Goal: Task Accomplishment & Management: Manage account settings

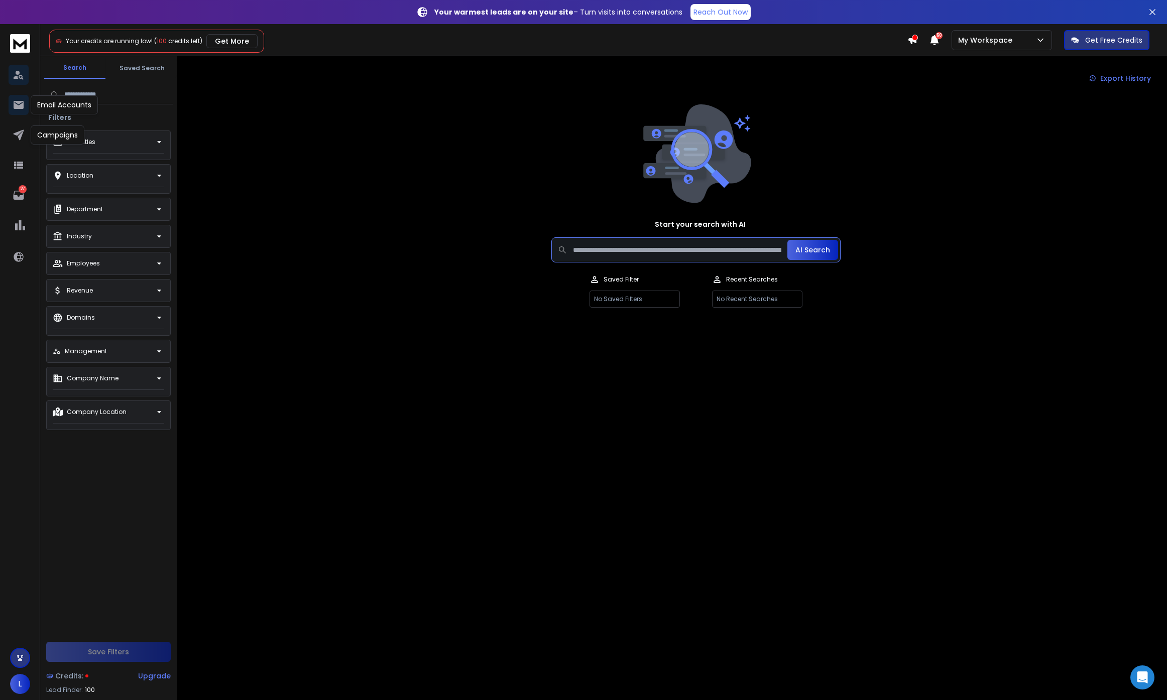
click at [21, 106] on icon at bounding box center [19, 105] width 10 height 8
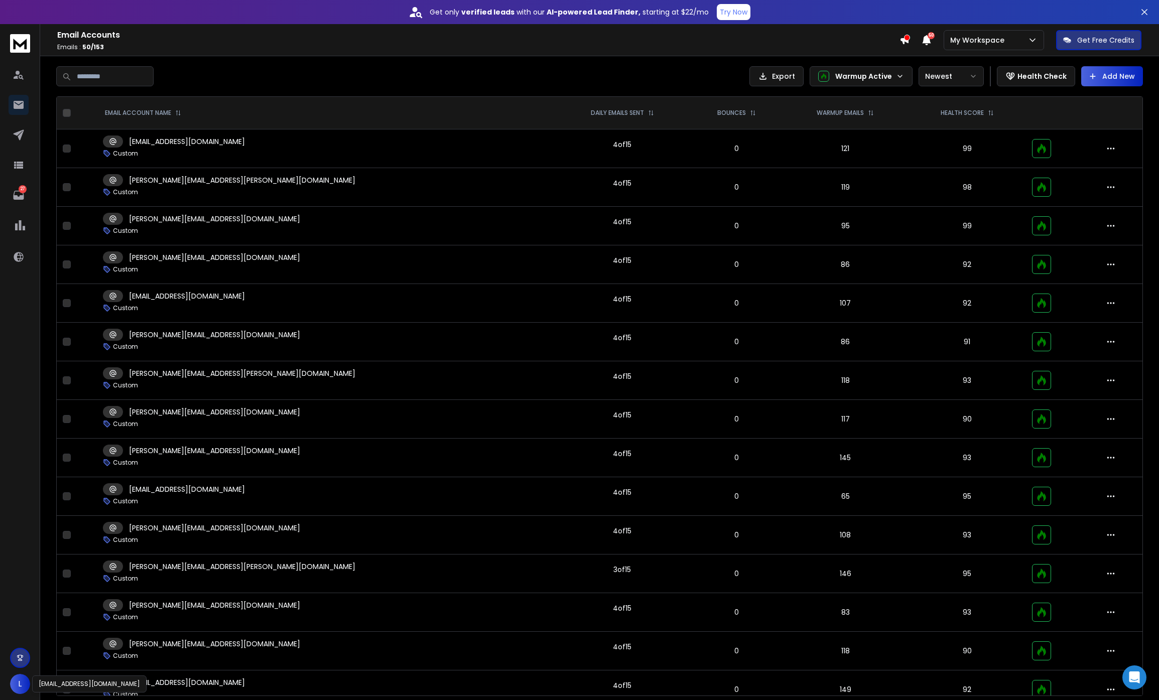
click at [23, 680] on span "L" at bounding box center [20, 684] width 20 height 20
click at [96, 672] on div "Settings" at bounding box center [91, 668] width 95 height 16
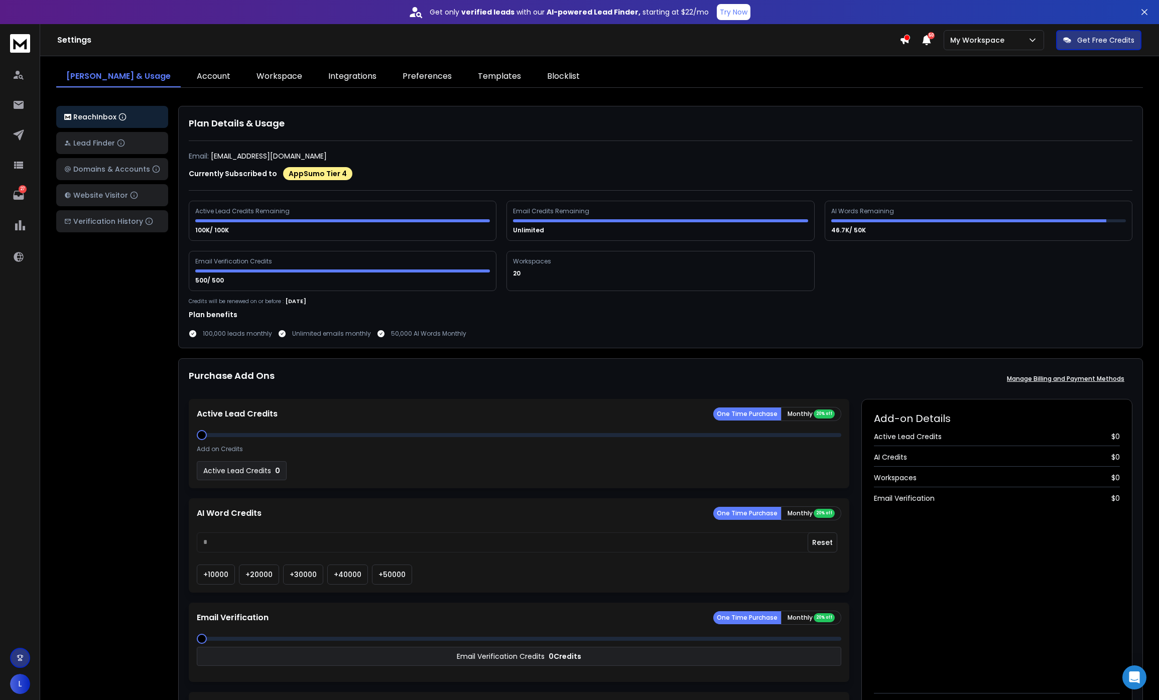
click at [1050, 37] on div "50 My Workspace Get Free Credits" at bounding box center [1021, 40] width 242 height 20
click at [1035, 40] on icon "button" at bounding box center [1033, 40] width 10 height 10
click at [1014, 78] on p "--- Switch Workspace ---" at bounding box center [1003, 80] width 96 height 10
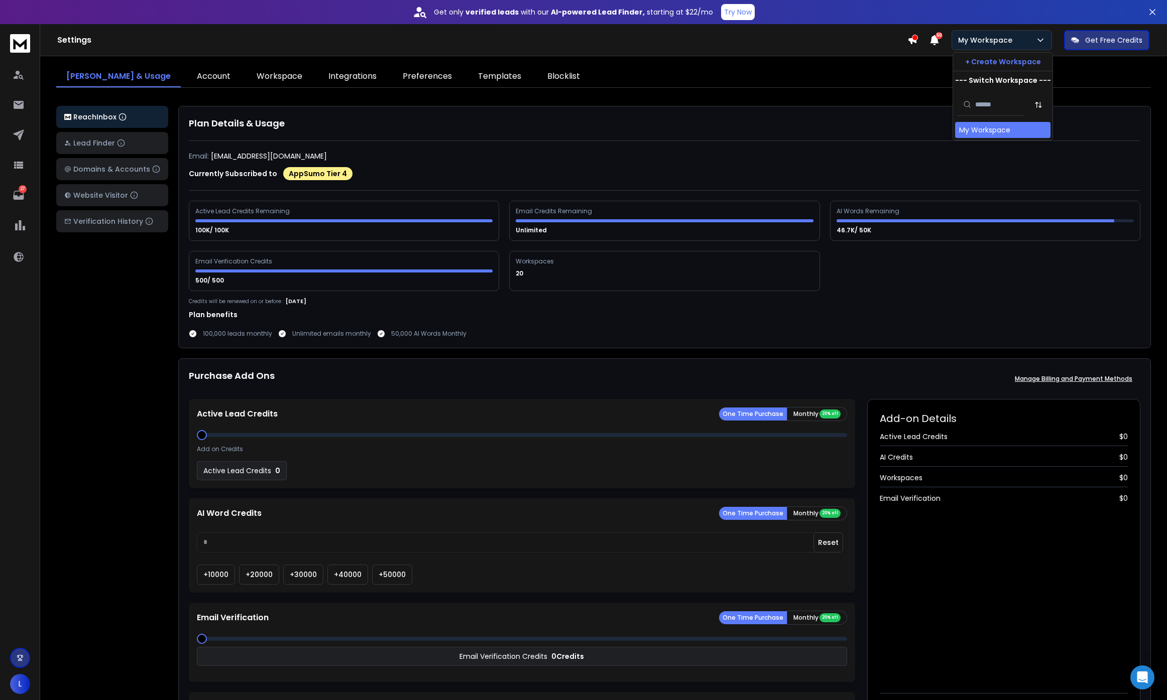
click at [1039, 41] on icon "button" at bounding box center [1040, 40] width 10 height 10
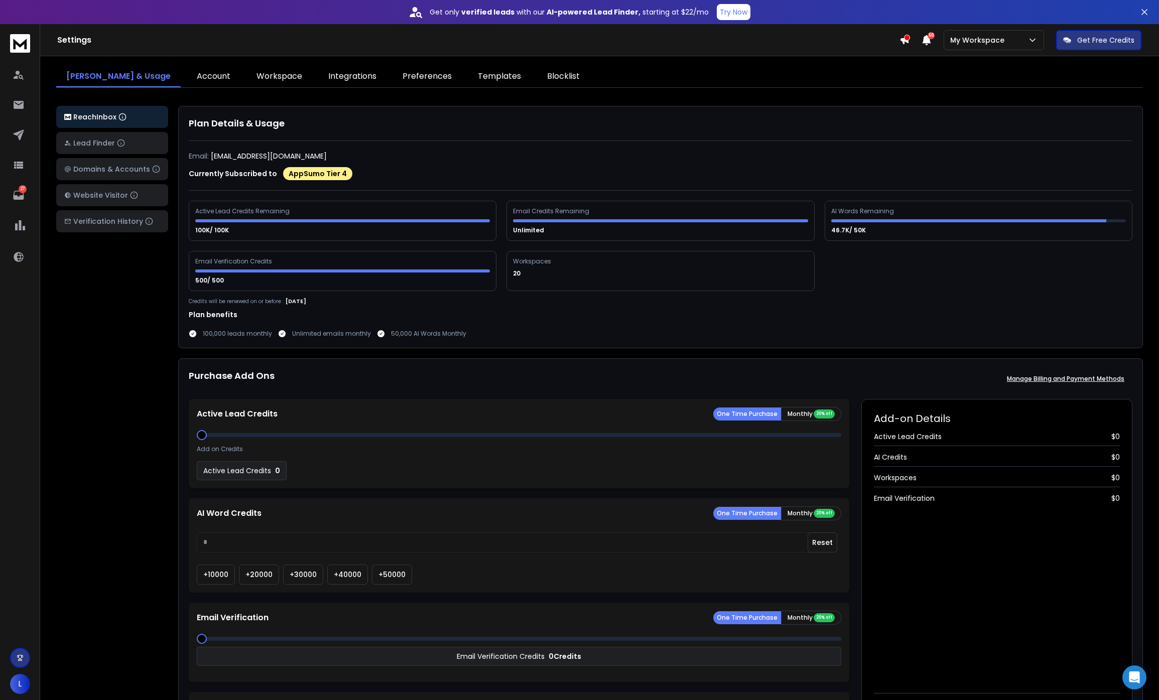
click at [187, 73] on link "Account" at bounding box center [214, 76] width 54 height 21
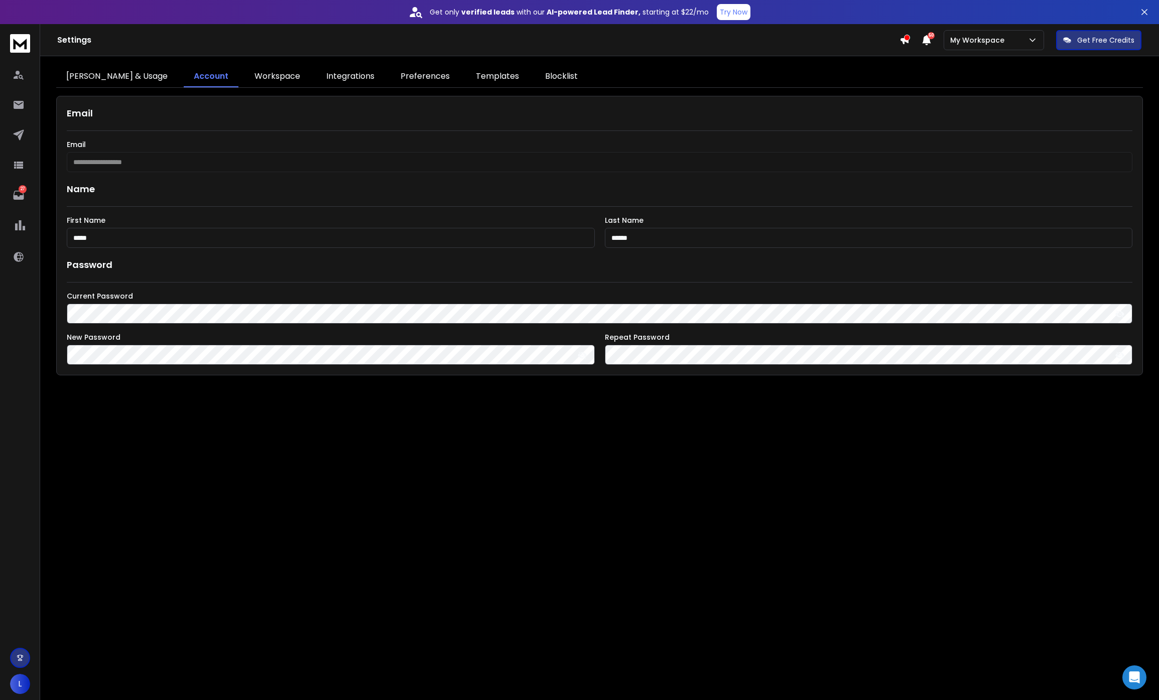
click at [244, 76] on link "Workspace" at bounding box center [277, 76] width 66 height 21
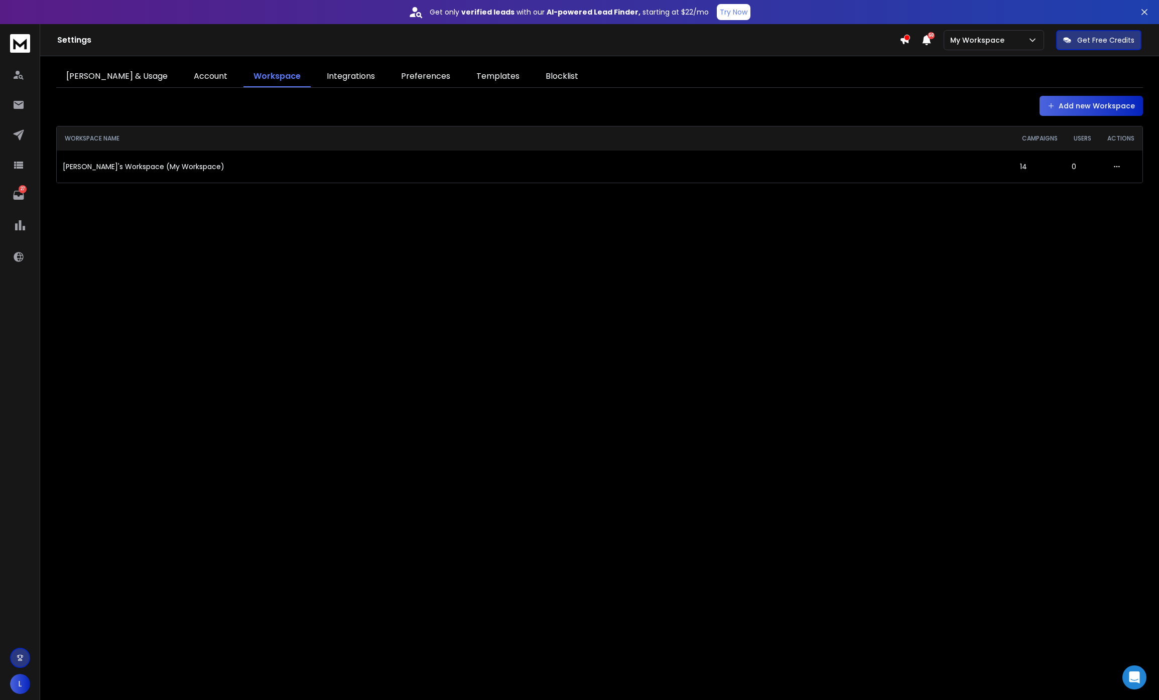
click at [320, 77] on link "Integrations" at bounding box center [351, 76] width 68 height 21
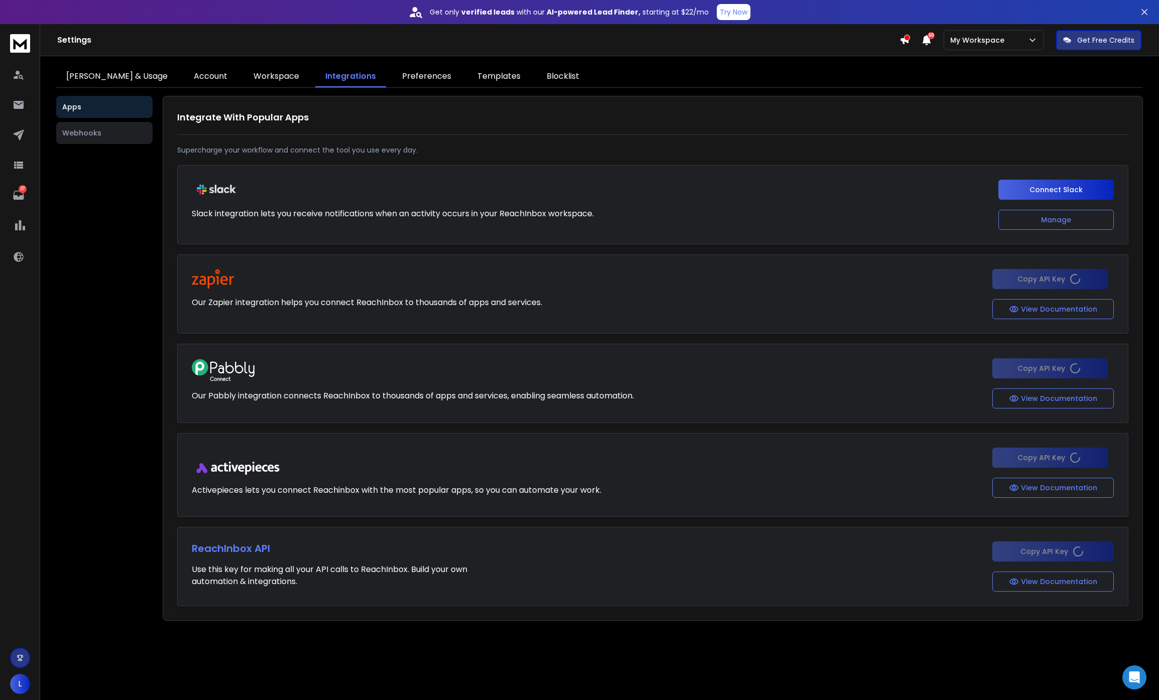
click at [396, 75] on link "Preferences" at bounding box center [426, 76] width 69 height 21
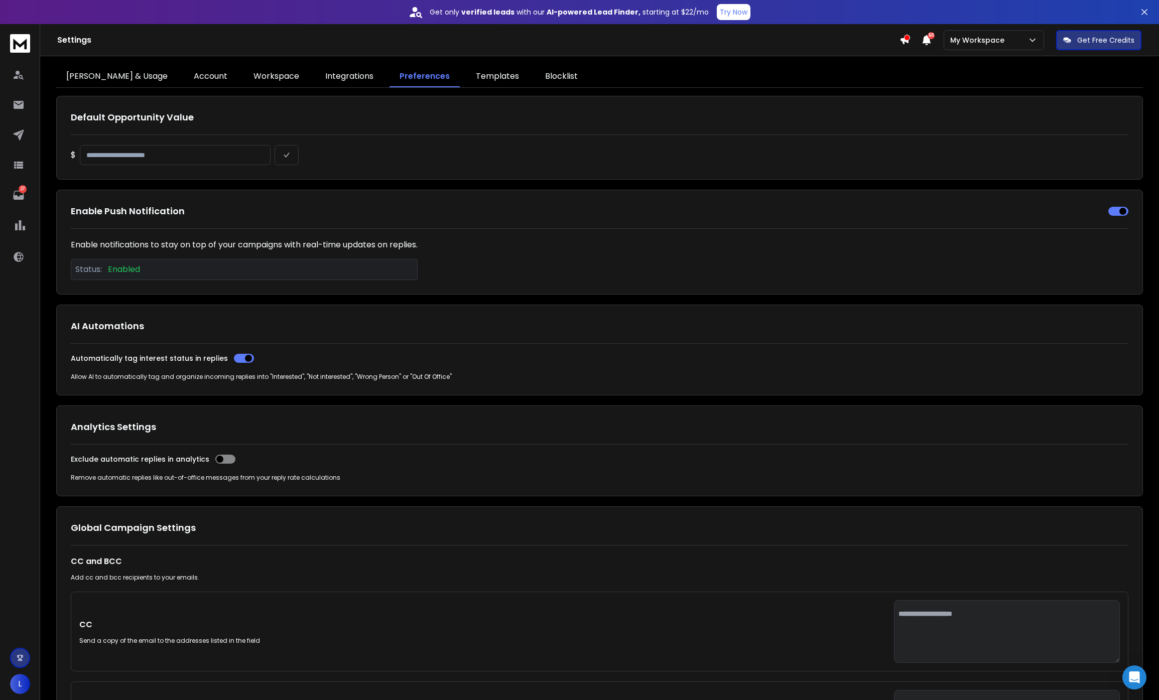
click at [466, 72] on link "Templates" at bounding box center [497, 76] width 63 height 21
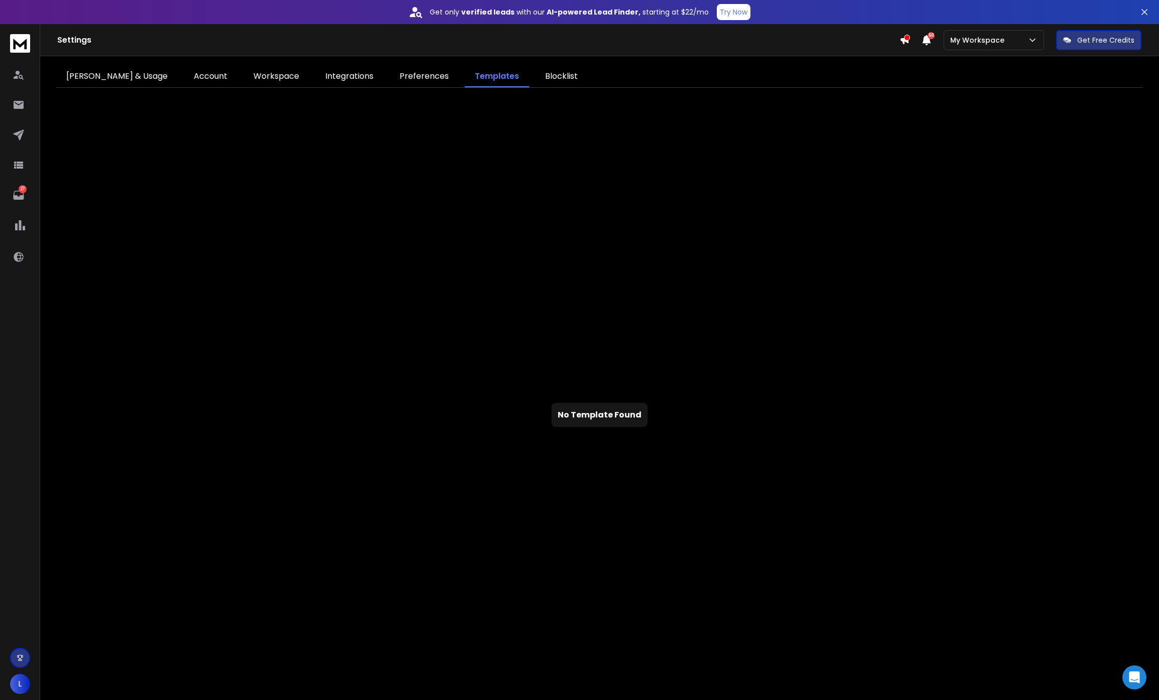
click at [535, 76] on link "Blocklist" at bounding box center [561, 76] width 53 height 21
click at [22, 128] on link at bounding box center [19, 135] width 20 height 20
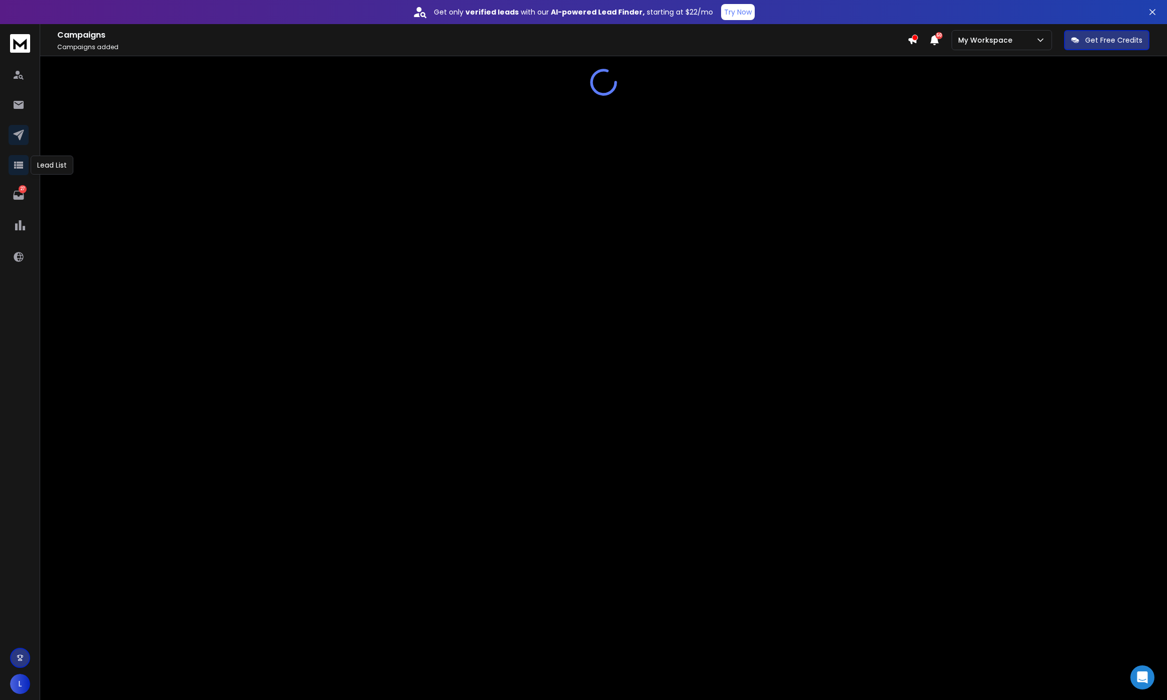
click at [25, 171] on link at bounding box center [19, 165] width 20 height 20
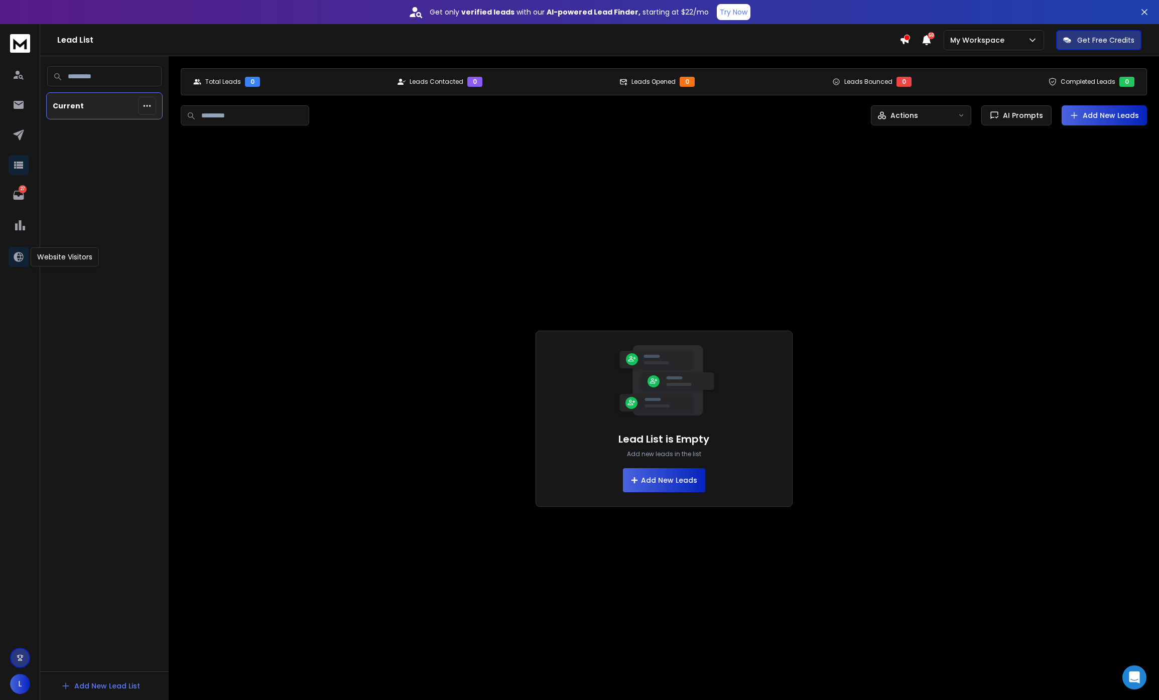
click at [20, 253] on icon at bounding box center [19, 257] width 12 height 12
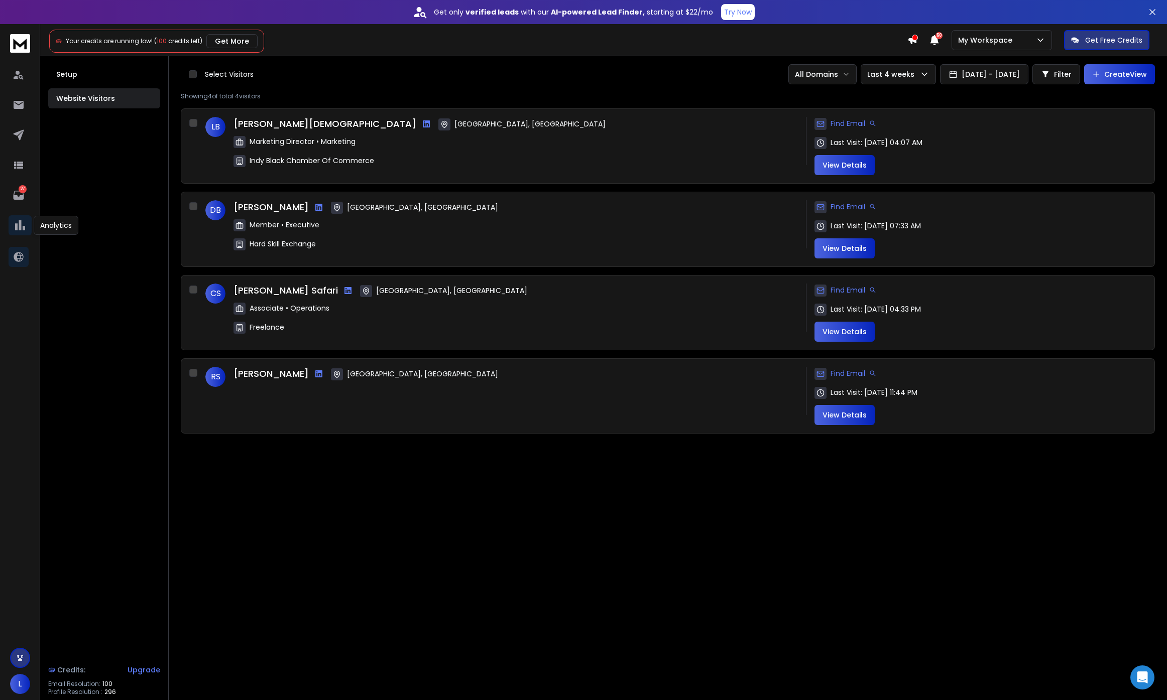
click at [16, 226] on icon at bounding box center [20, 225] width 10 height 10
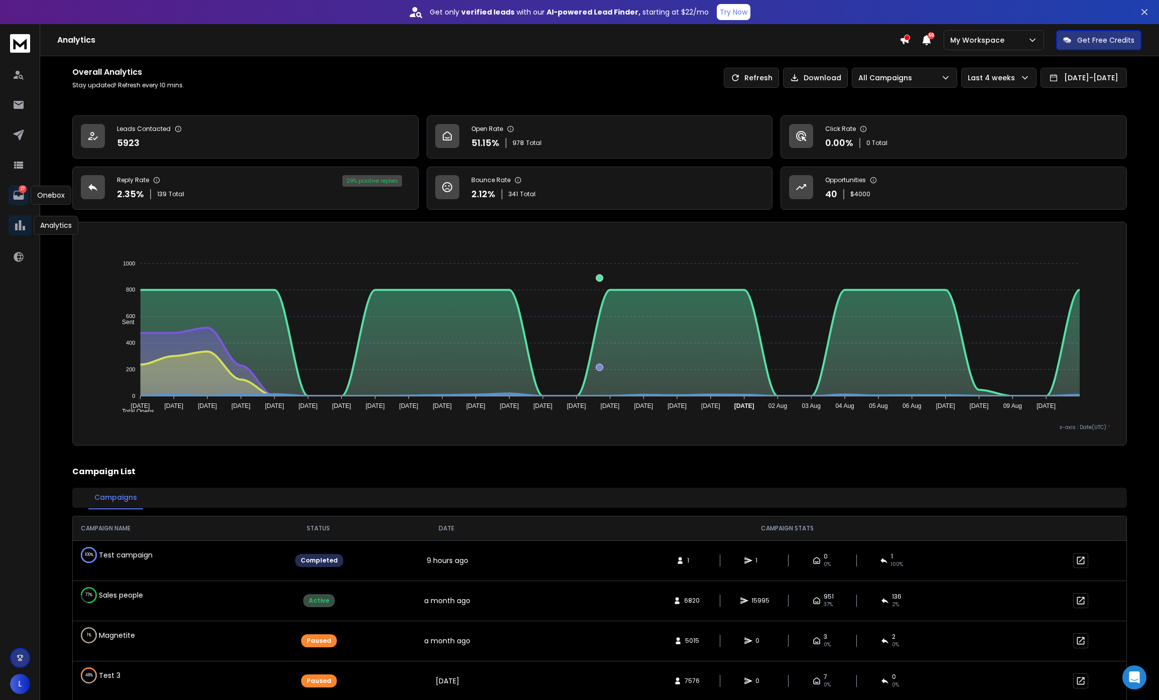
click at [16, 194] on icon at bounding box center [19, 195] width 12 height 12
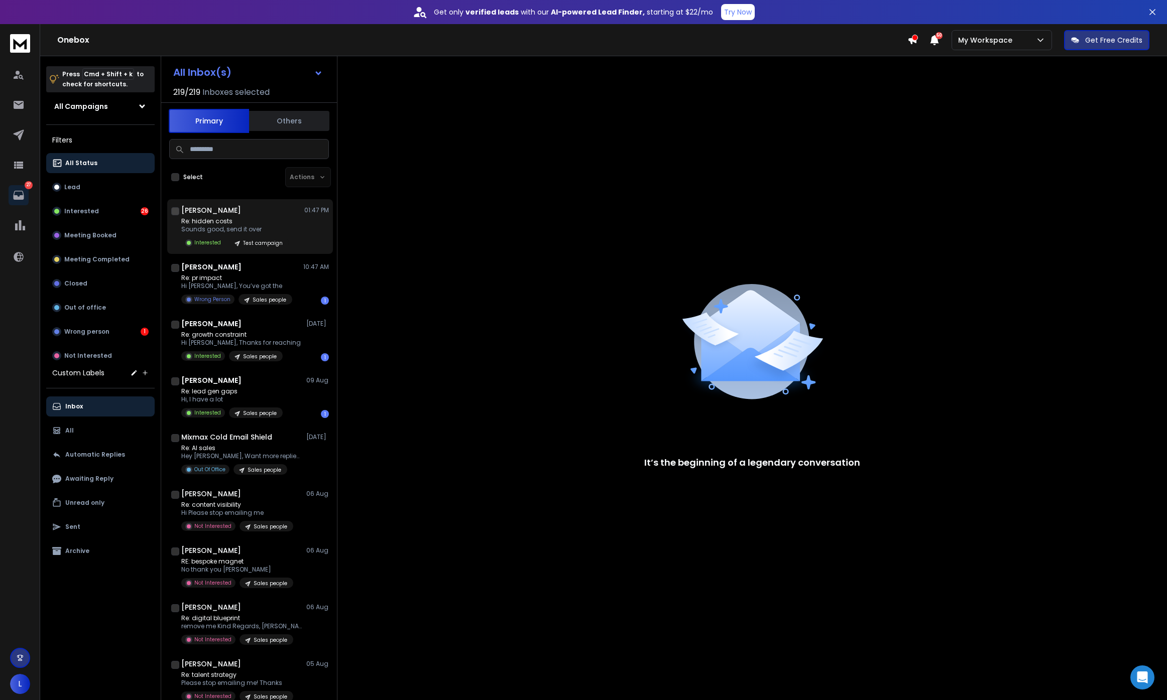
click at [284, 222] on p "Re: hidden costs" at bounding box center [234, 221] width 107 height 8
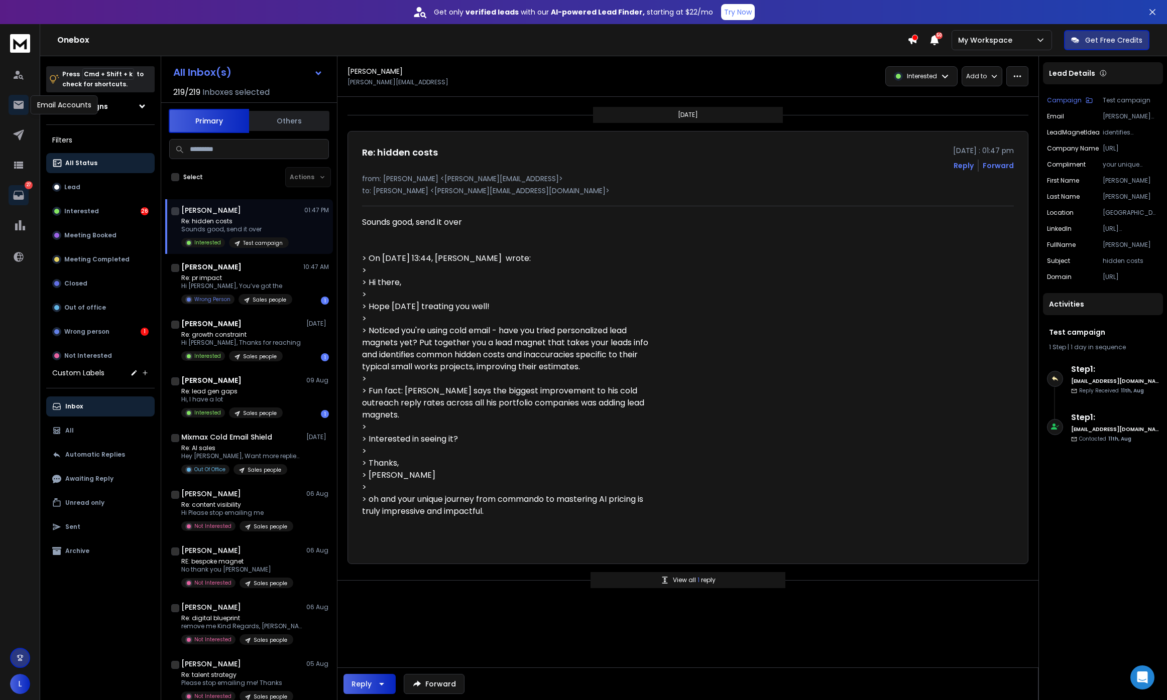
click at [21, 109] on icon at bounding box center [19, 105] width 12 height 12
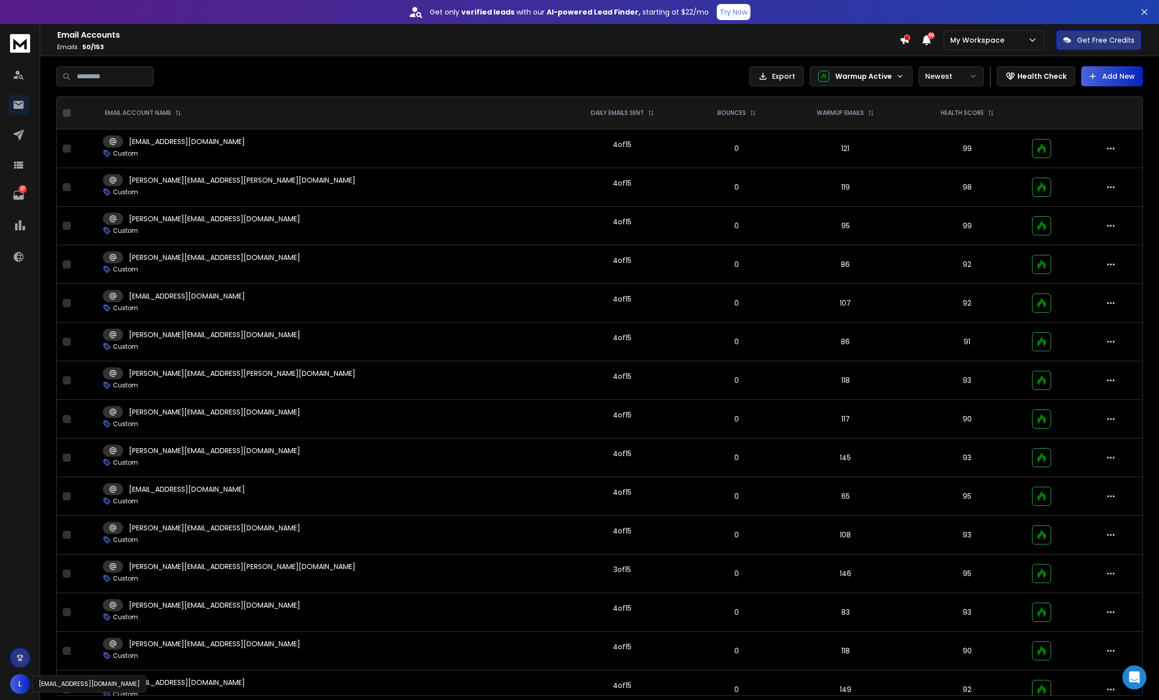
click at [17, 685] on span "L" at bounding box center [20, 684] width 20 height 20
click at [65, 669] on p "Settings" at bounding box center [62, 668] width 29 height 10
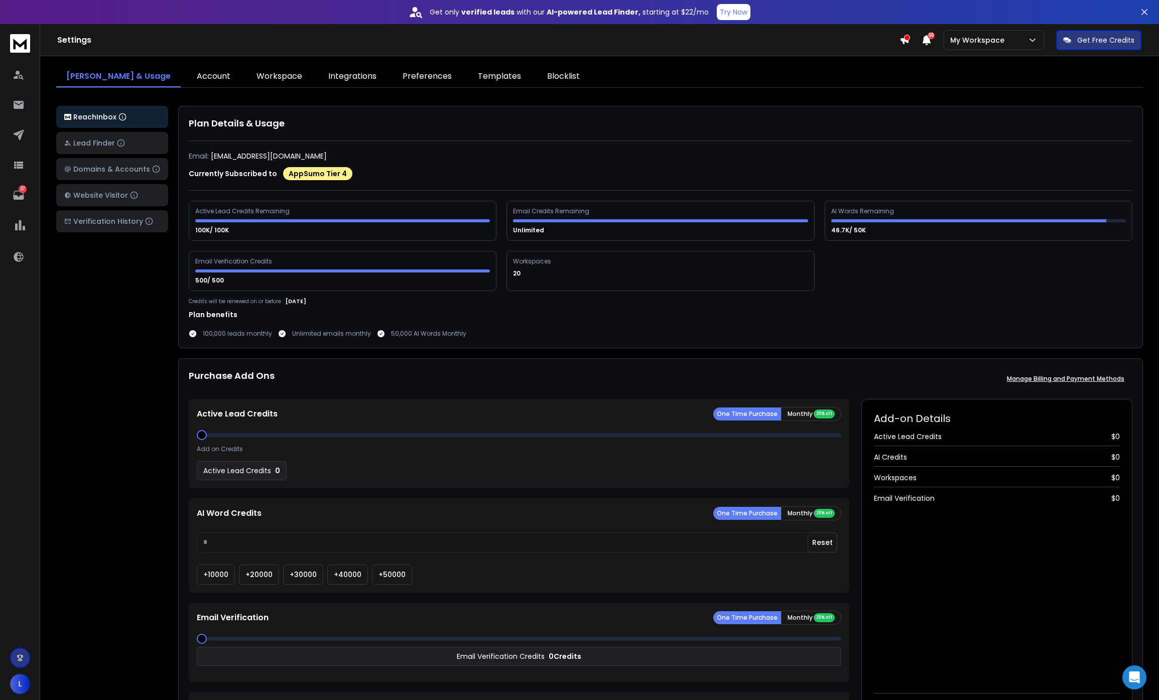
click at [114, 167] on button "Domains & Accounts" at bounding box center [112, 169] width 112 height 22
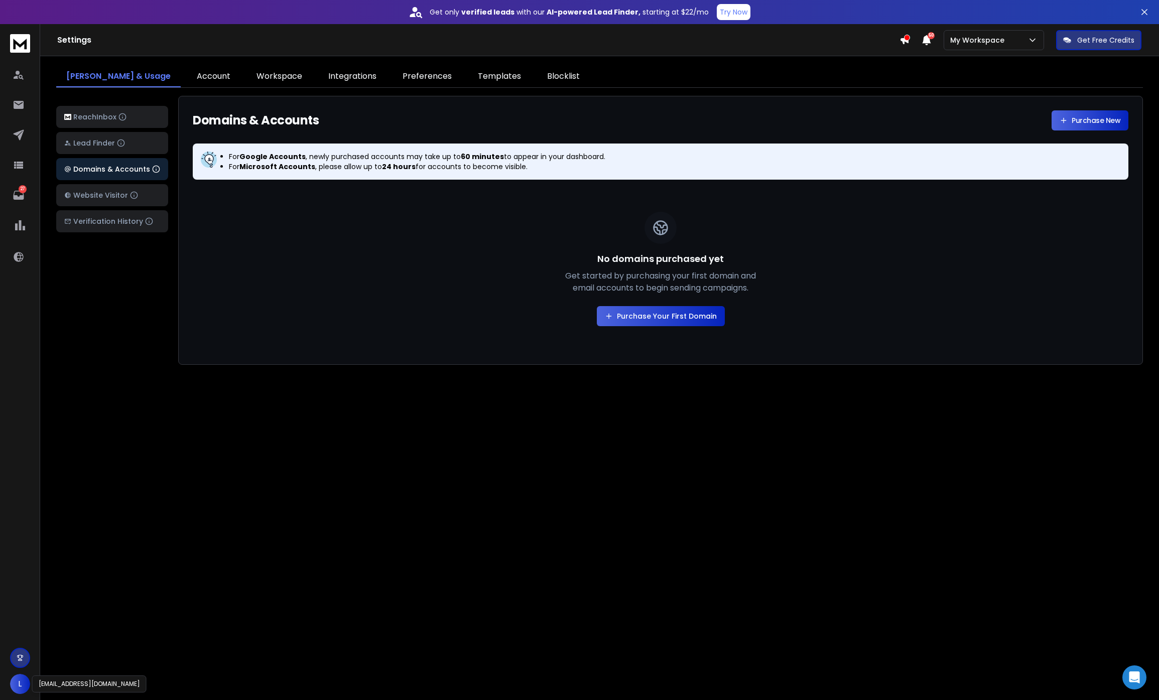
click at [22, 686] on span "L" at bounding box center [20, 684] width 20 height 20
drag, startPoint x: 286, startPoint y: 609, endPoint x: 280, endPoint y: 612, distance: 6.3
click at [283, 611] on div "Domains & Accounts Purchase New For Google Accounts , newly purchased accounts …" at bounding box center [660, 362] width 965 height 532
click at [20, 103] on icon at bounding box center [19, 105] width 10 height 8
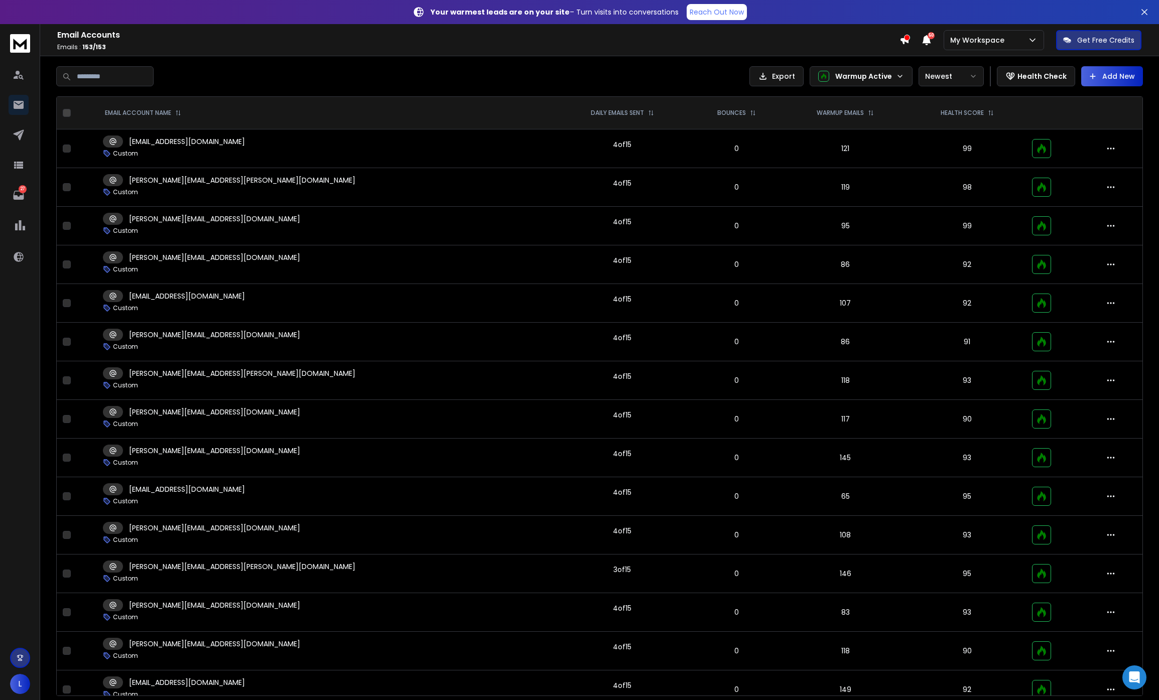
click at [975, 77] on icon "button" at bounding box center [973, 76] width 4 height 2
click at [979, 77] on icon "button" at bounding box center [981, 76] width 4 height 2
click at [909, 74] on div "Warmup Active" at bounding box center [861, 76] width 103 height 20
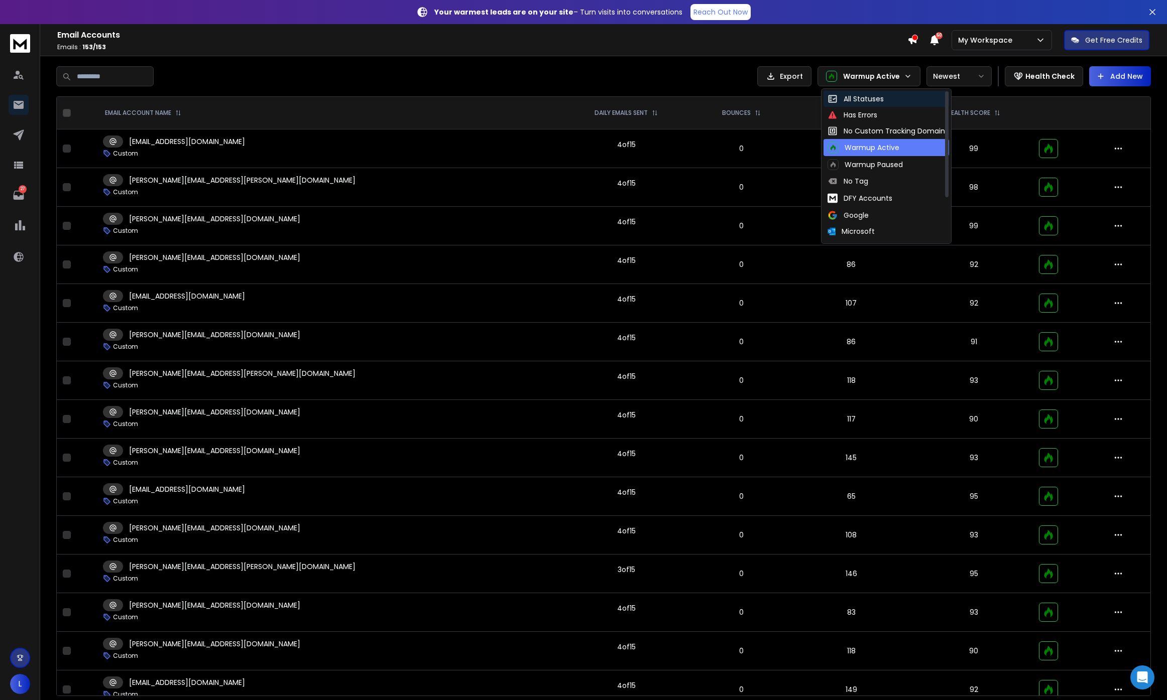
click at [890, 93] on div "All Statuses" at bounding box center [886, 99] width 126 height 16
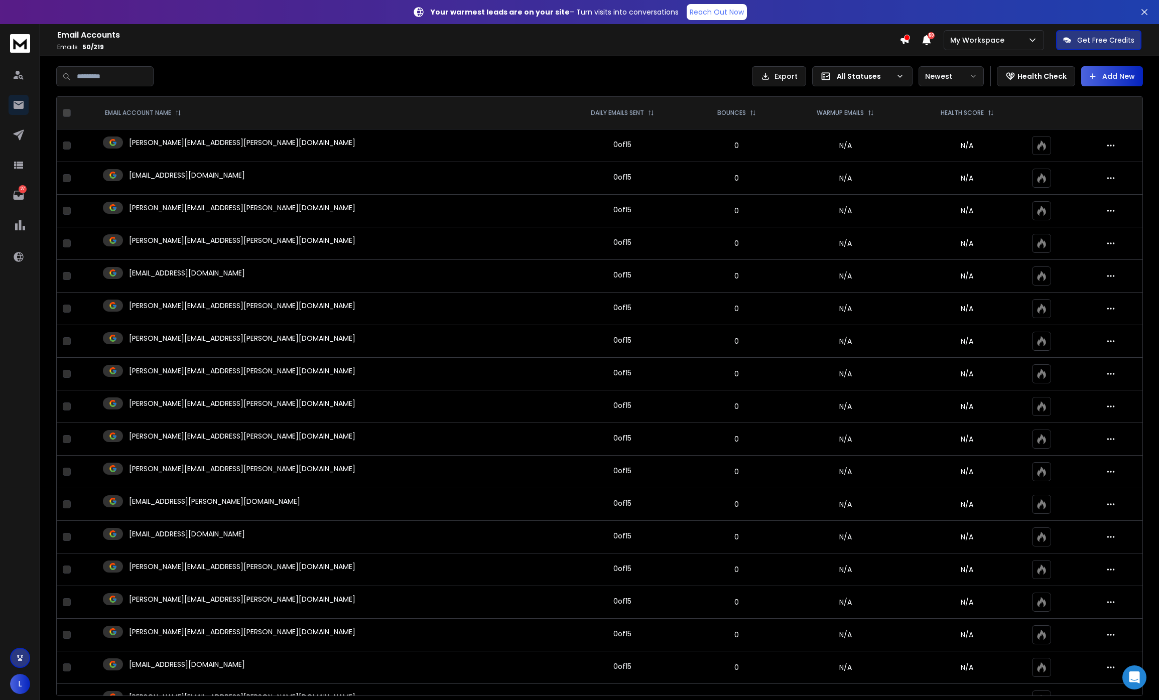
click at [61, 145] on td at bounding box center [77, 146] width 40 height 33
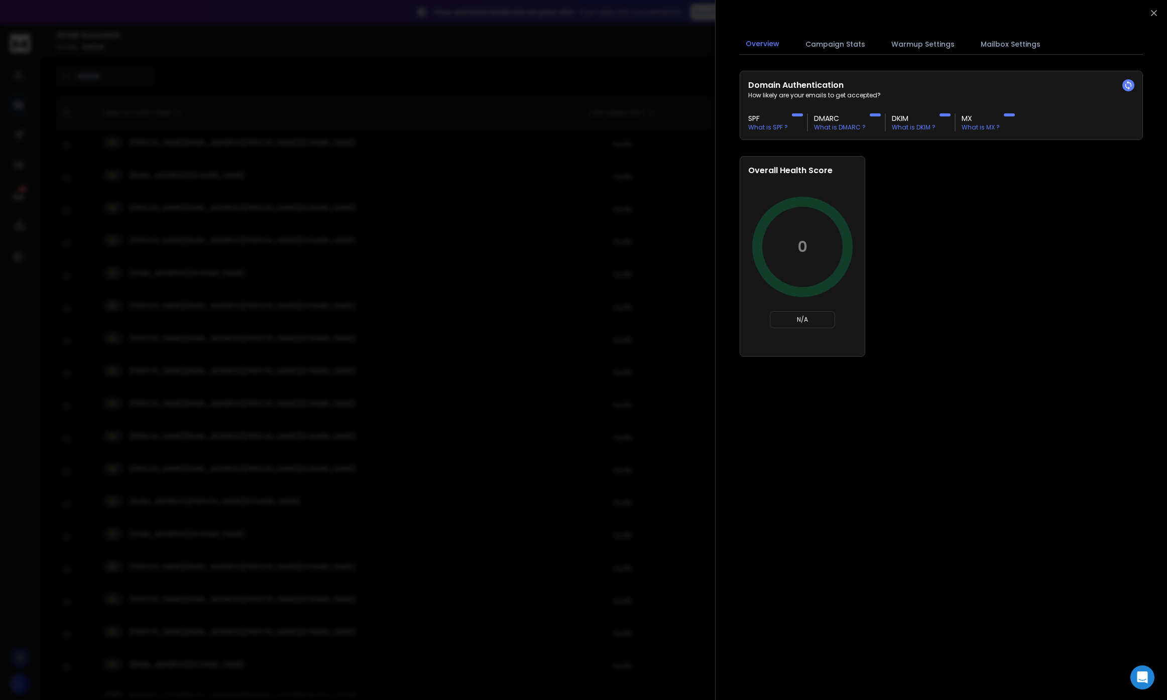
drag, startPoint x: 178, startPoint y: 116, endPoint x: 154, endPoint y: 127, distance: 26.3
click at [177, 116] on div at bounding box center [583, 350] width 1167 height 700
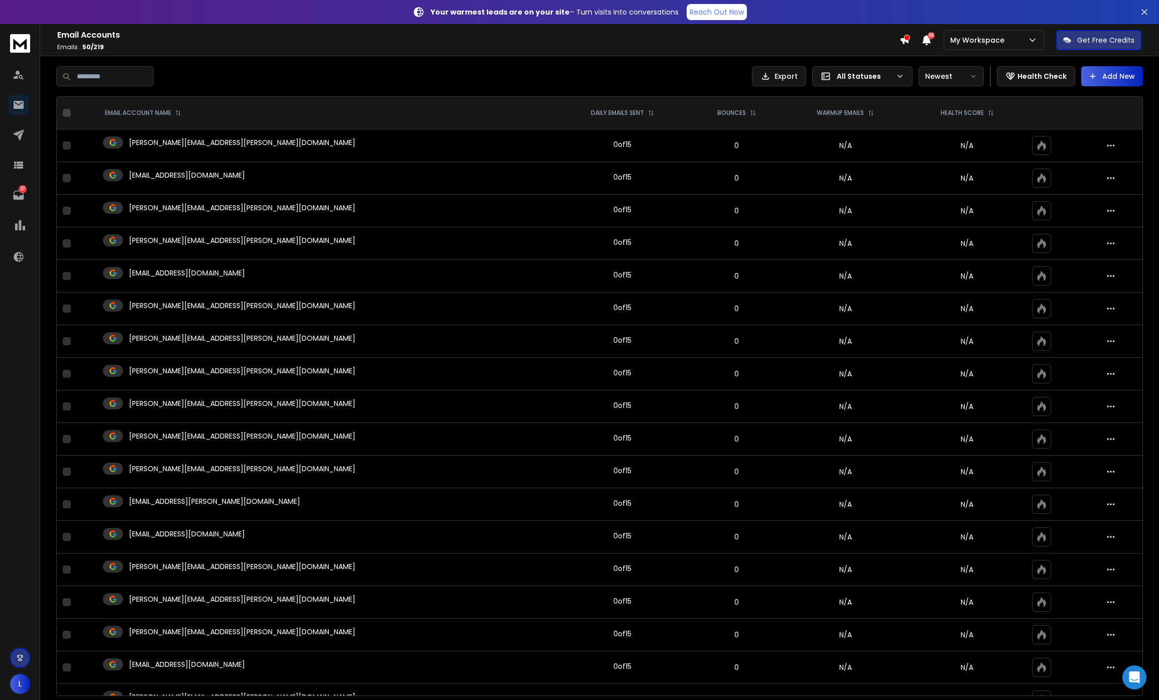
click at [70, 144] on button "button" at bounding box center [67, 146] width 8 height 8
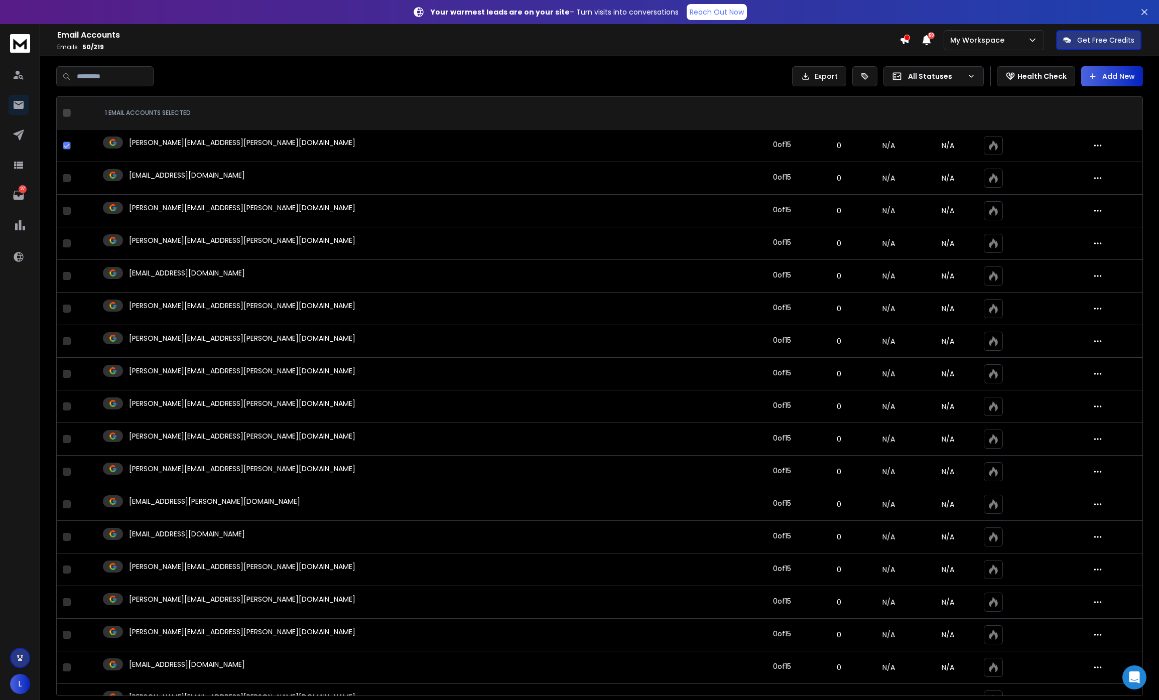
click at [64, 180] on button "button" at bounding box center [67, 178] width 8 height 8
click at [68, 213] on button "button" at bounding box center [67, 211] width 8 height 8
click at [67, 244] on button "button" at bounding box center [67, 243] width 8 height 8
click at [64, 280] on td at bounding box center [77, 276] width 40 height 33
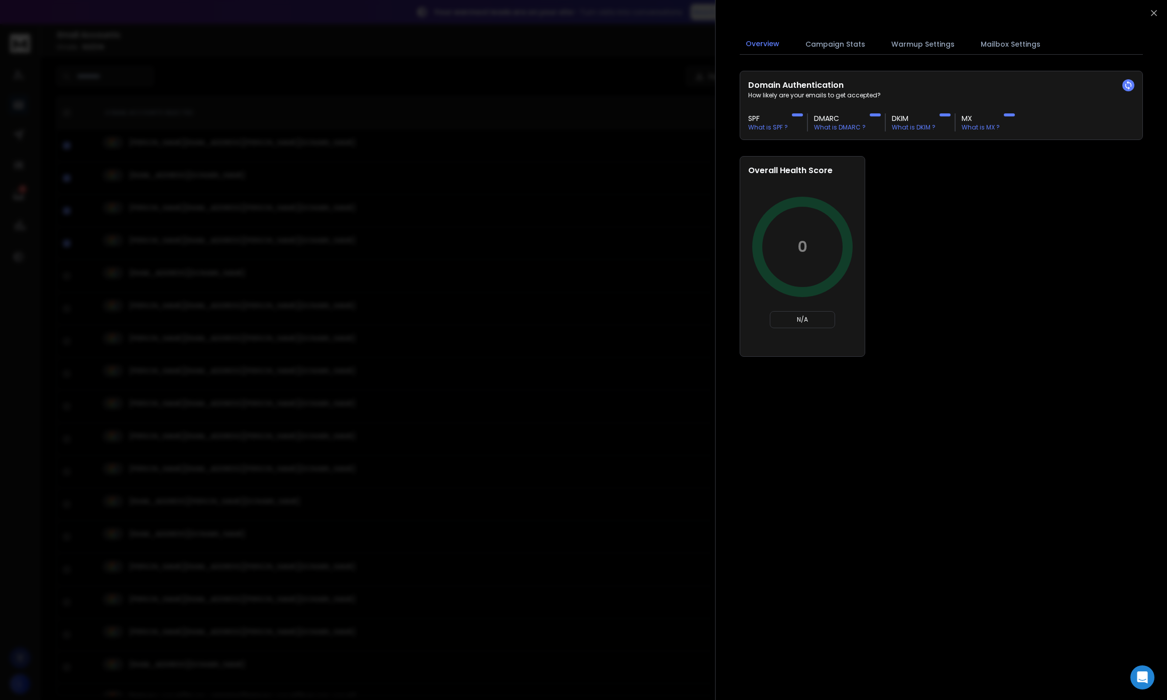
click at [69, 306] on div at bounding box center [583, 350] width 1167 height 700
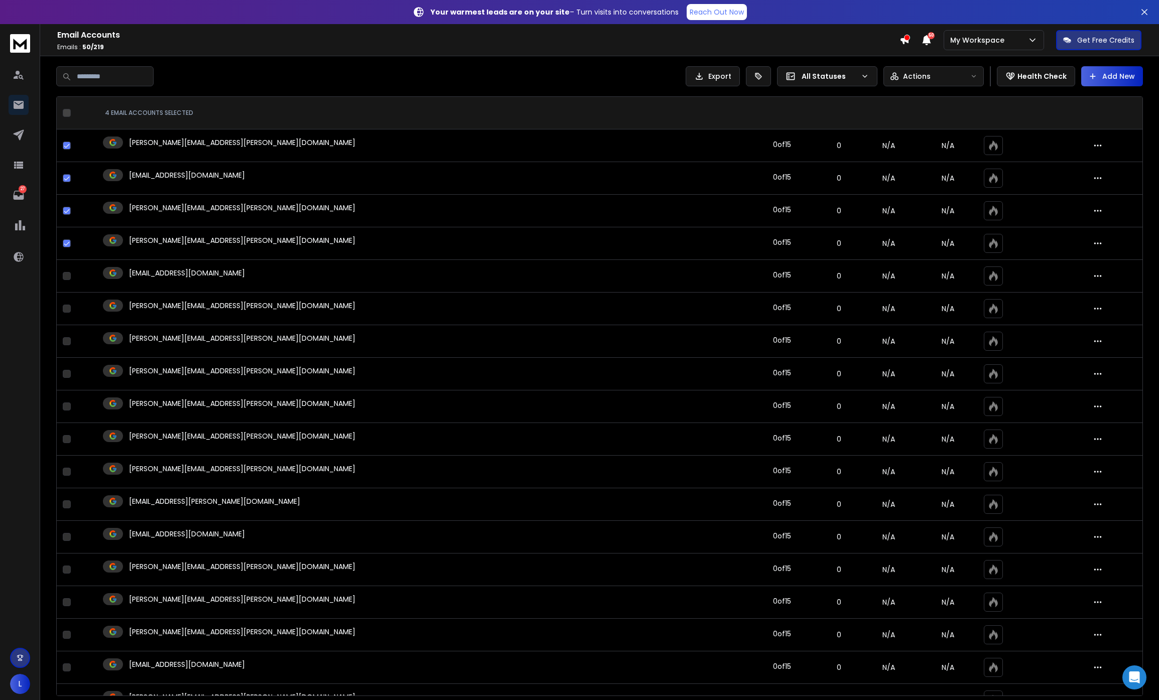
click at [67, 281] on td at bounding box center [77, 276] width 40 height 33
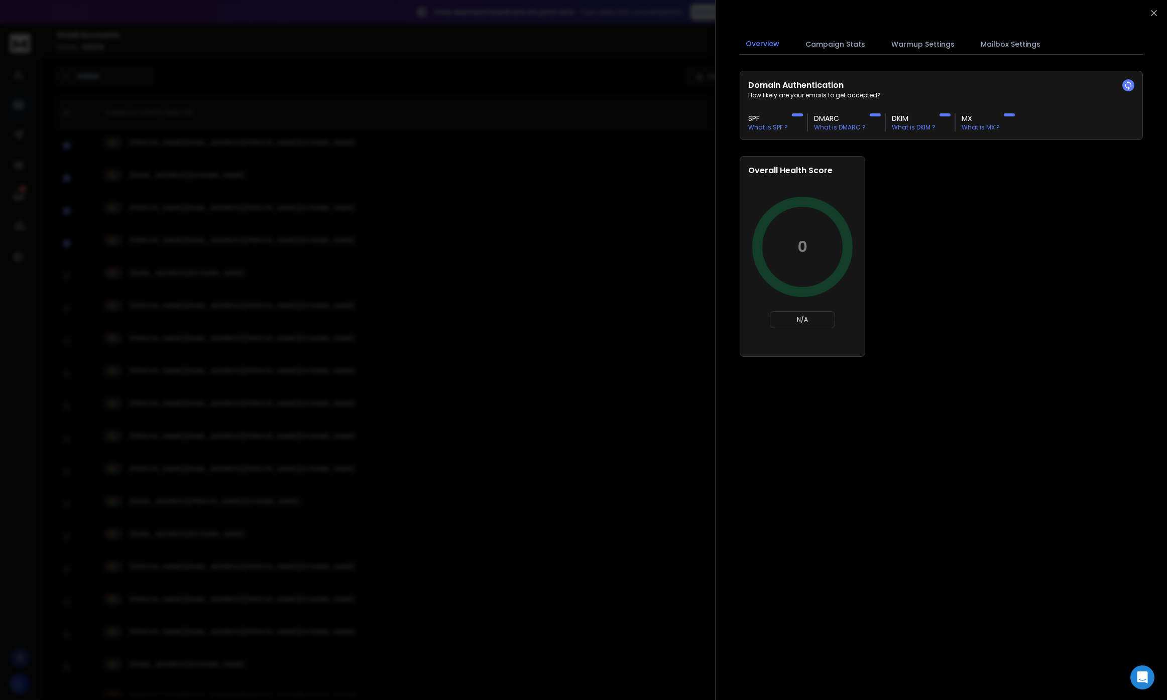
click at [66, 278] on div at bounding box center [583, 350] width 1167 height 700
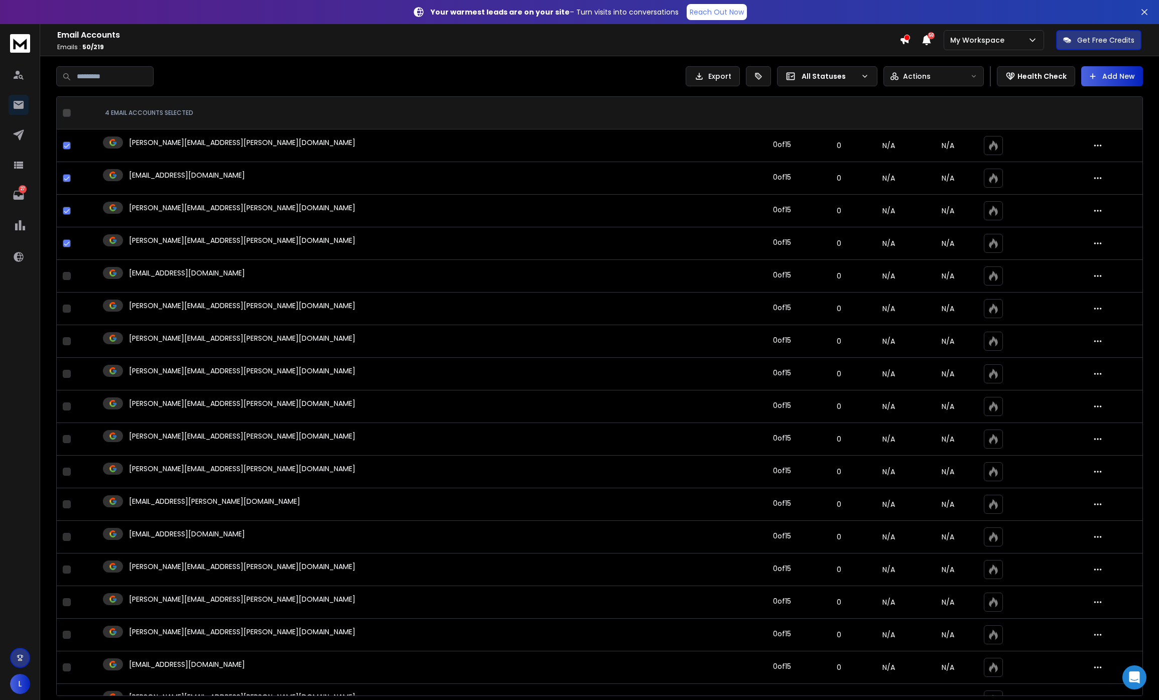
click at [66, 275] on button "button" at bounding box center [67, 276] width 8 height 8
click at [67, 309] on button "button" at bounding box center [67, 309] width 8 height 8
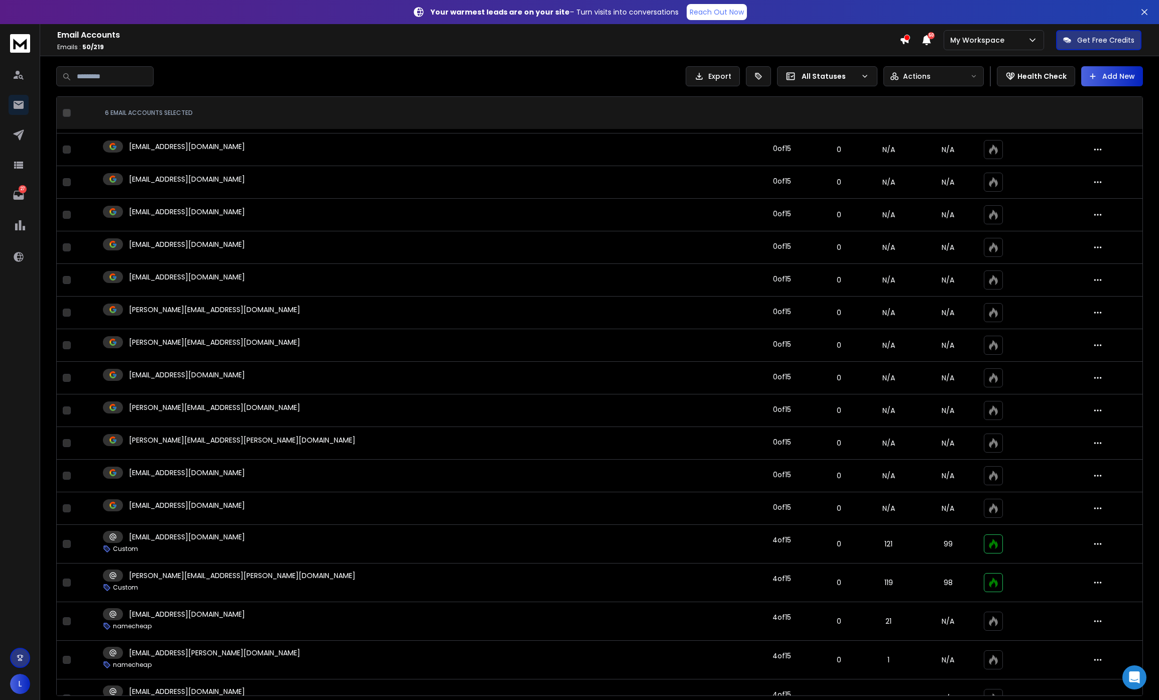
scroll to position [585, 0]
click at [66, 507] on button "button" at bounding box center [67, 507] width 8 height 8
click at [64, 476] on button "button" at bounding box center [67, 474] width 8 height 8
click at [70, 441] on button "button" at bounding box center [67, 441] width 8 height 8
click at [63, 411] on button "button" at bounding box center [67, 409] width 8 height 8
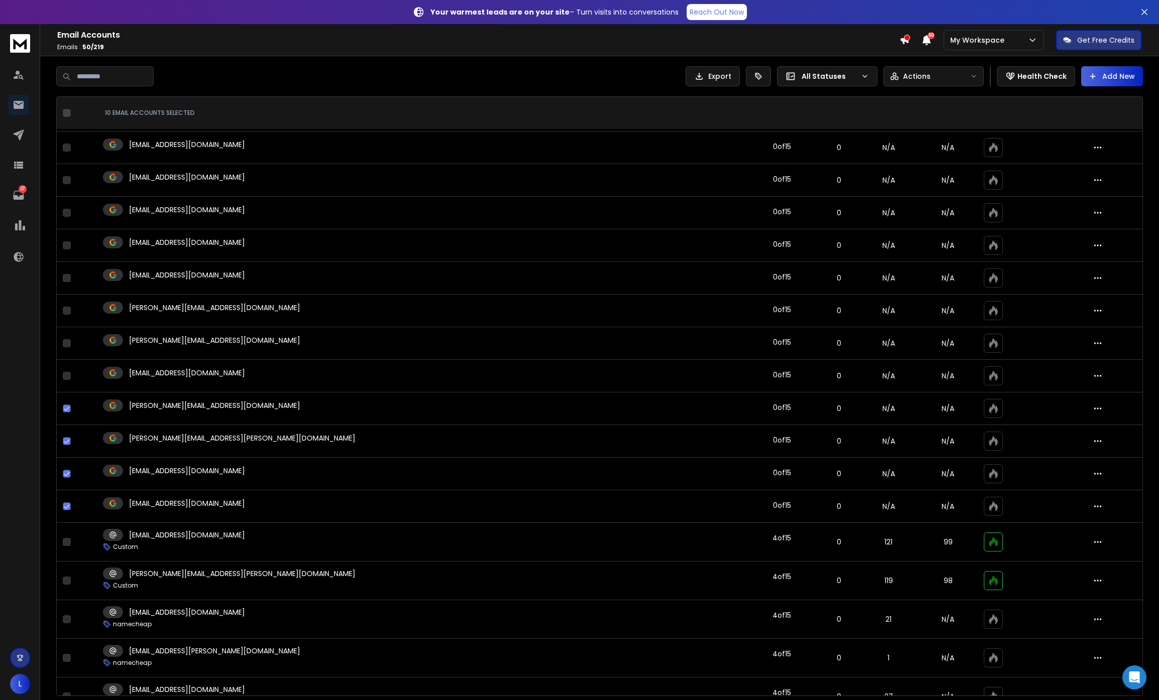
click at [68, 375] on button "button" at bounding box center [67, 376] width 8 height 8
click at [64, 346] on button "button" at bounding box center [67, 343] width 8 height 8
click at [65, 313] on button "button" at bounding box center [67, 311] width 8 height 8
click at [67, 284] on td at bounding box center [77, 278] width 40 height 33
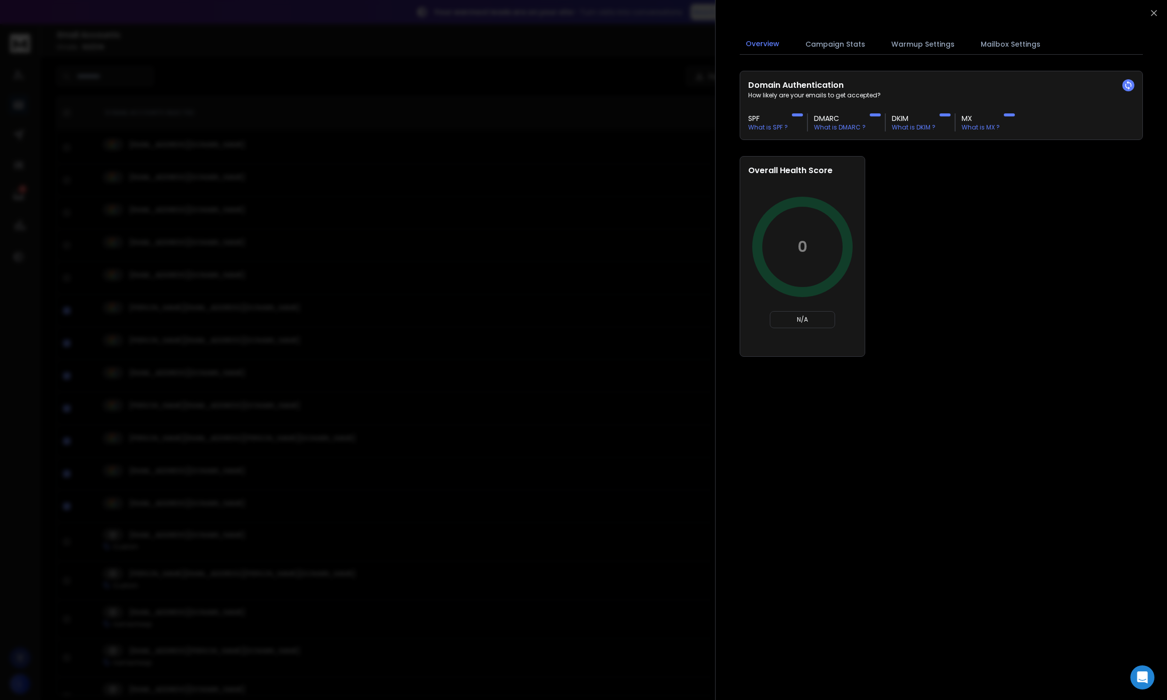
click at [67, 278] on div at bounding box center [583, 350] width 1167 height 700
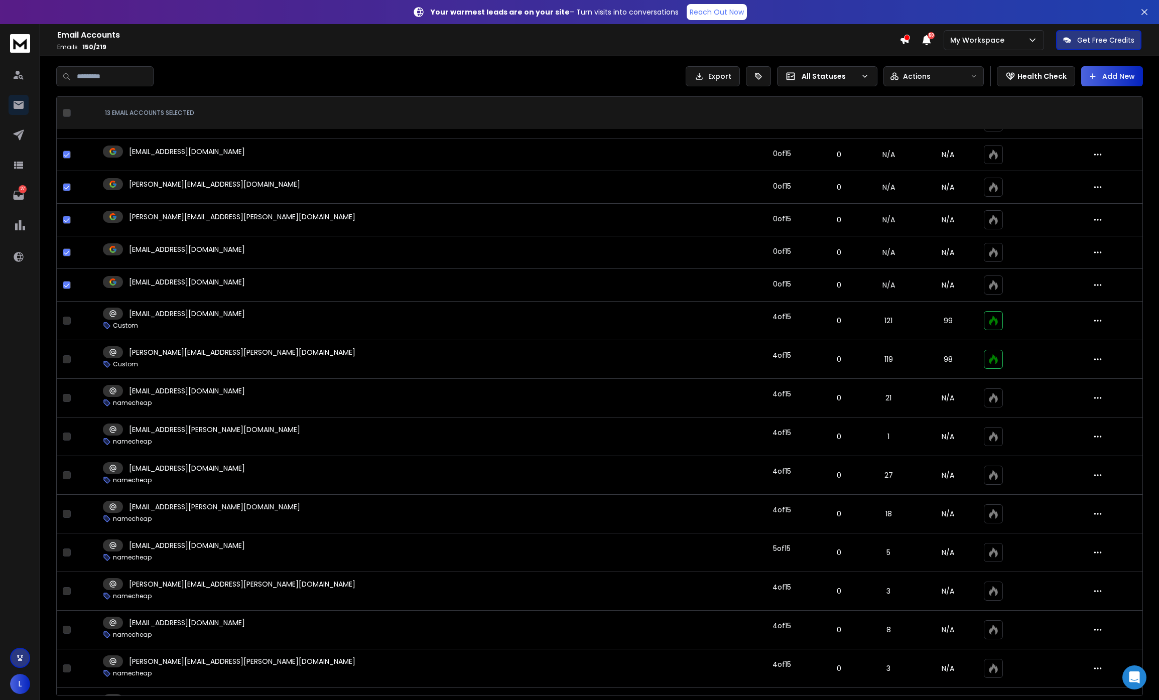
scroll to position [0, 0]
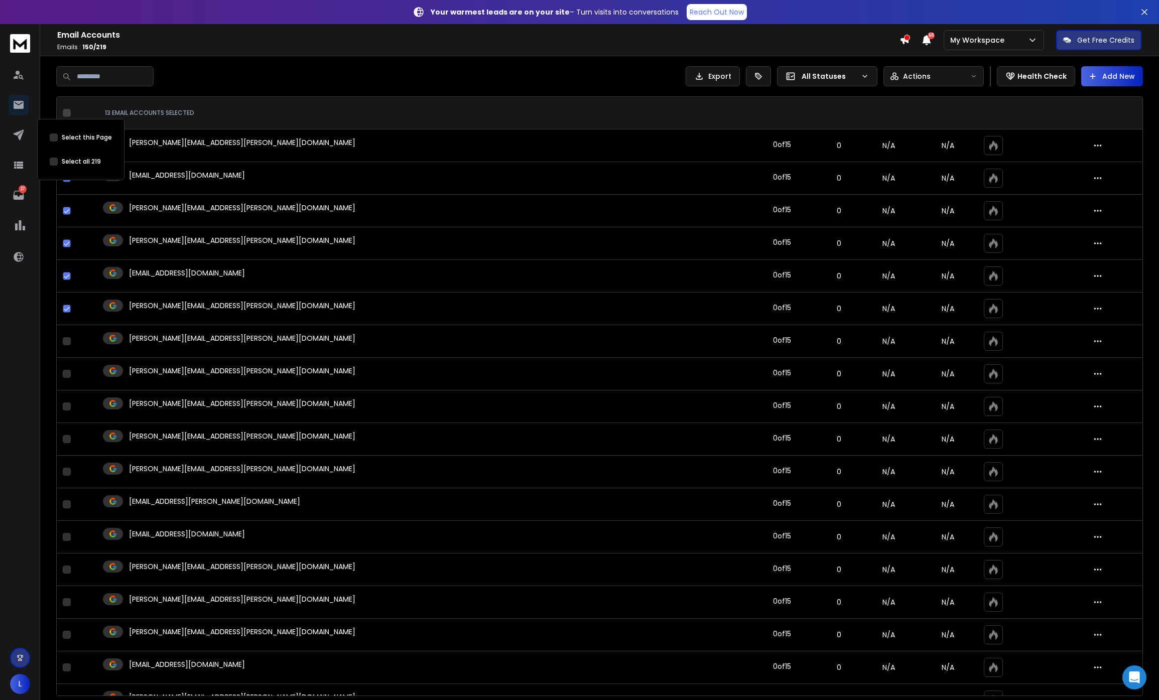
click at [62, 115] on th at bounding box center [77, 113] width 40 height 33
click at [65, 112] on button "Select this Page" at bounding box center [67, 113] width 8 height 8
click at [73, 160] on label "Select all 219" at bounding box center [81, 162] width 39 height 8
click at [55, 162] on button "Select this Page" at bounding box center [54, 162] width 8 height 8
click at [958, 79] on div "Actions" at bounding box center [928, 76] width 76 height 10
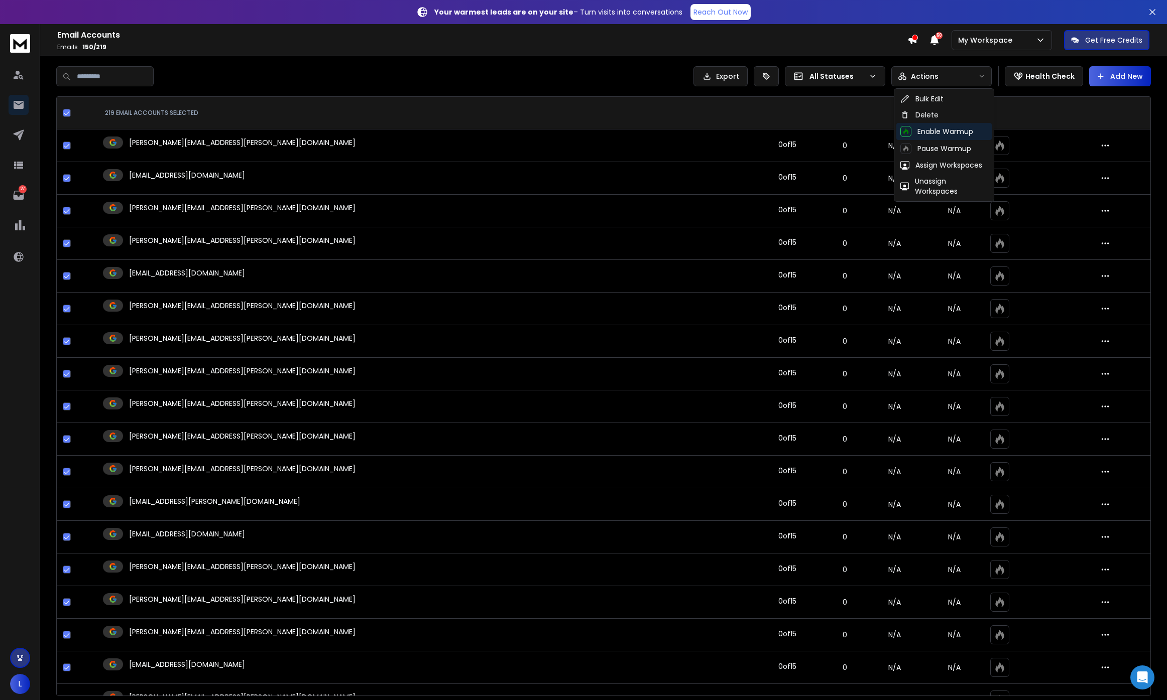
click at [965, 135] on div "Enable Warmup" at bounding box center [936, 131] width 73 height 11
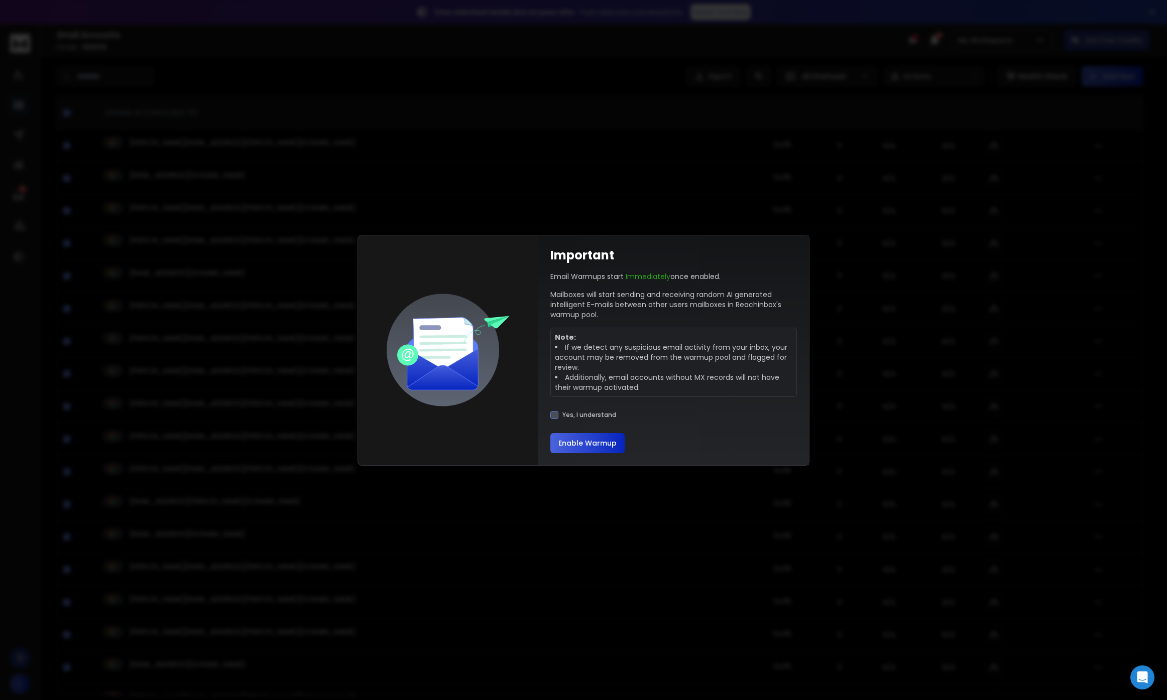
click at [550, 415] on button "Yes, I understand" at bounding box center [554, 415] width 8 height 8
click at [599, 443] on button "Enable Warmup" at bounding box center [587, 443] width 74 height 20
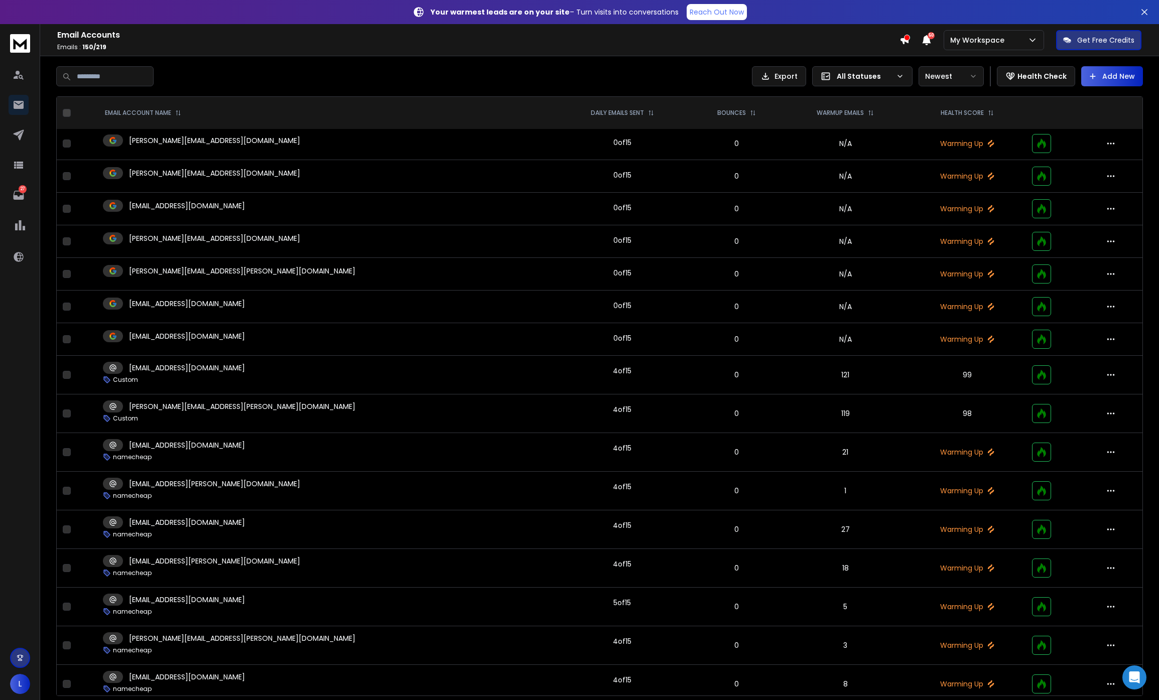
scroll to position [734, 0]
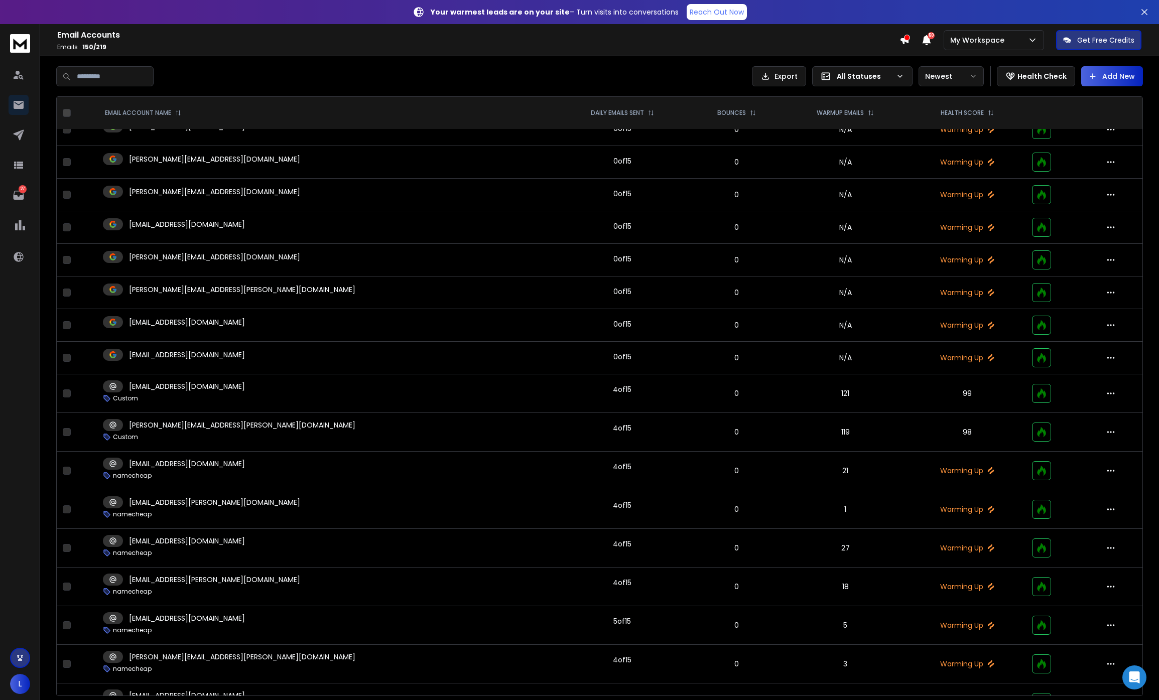
click at [64, 358] on button "button" at bounding box center [67, 358] width 8 height 8
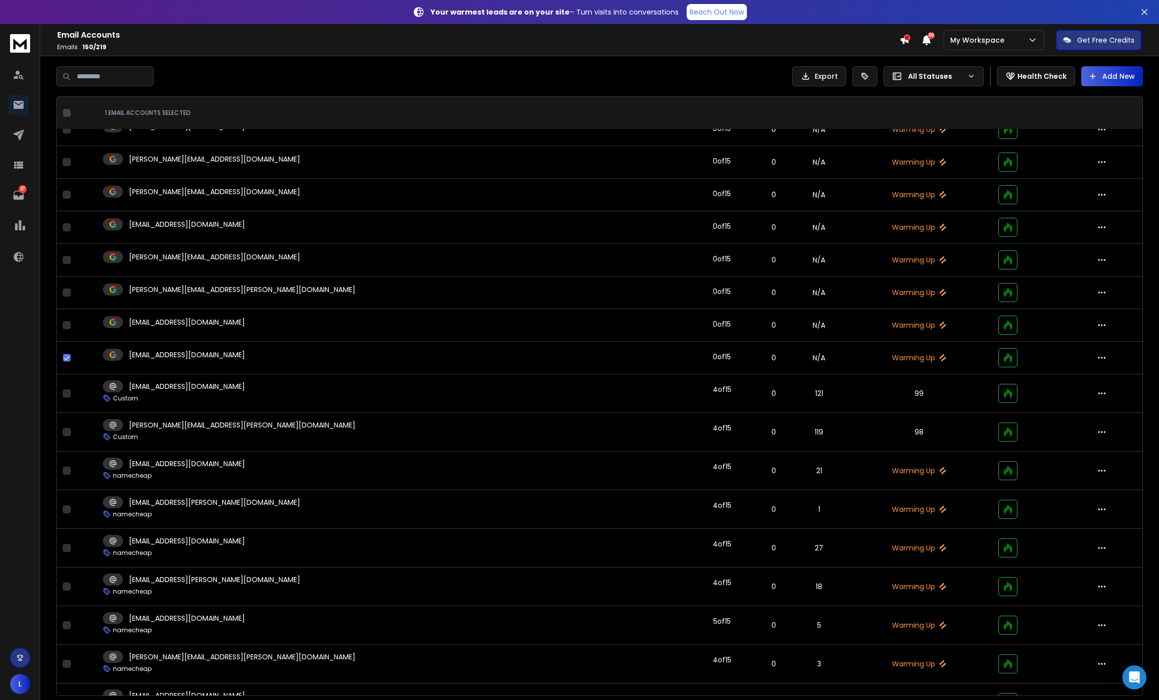
click at [66, 323] on button "button" at bounding box center [67, 325] width 8 height 8
click at [65, 295] on button "button" at bounding box center [67, 293] width 8 height 8
click at [68, 261] on button "button" at bounding box center [67, 260] width 8 height 8
click at [68, 227] on button "button" at bounding box center [67, 227] width 8 height 8
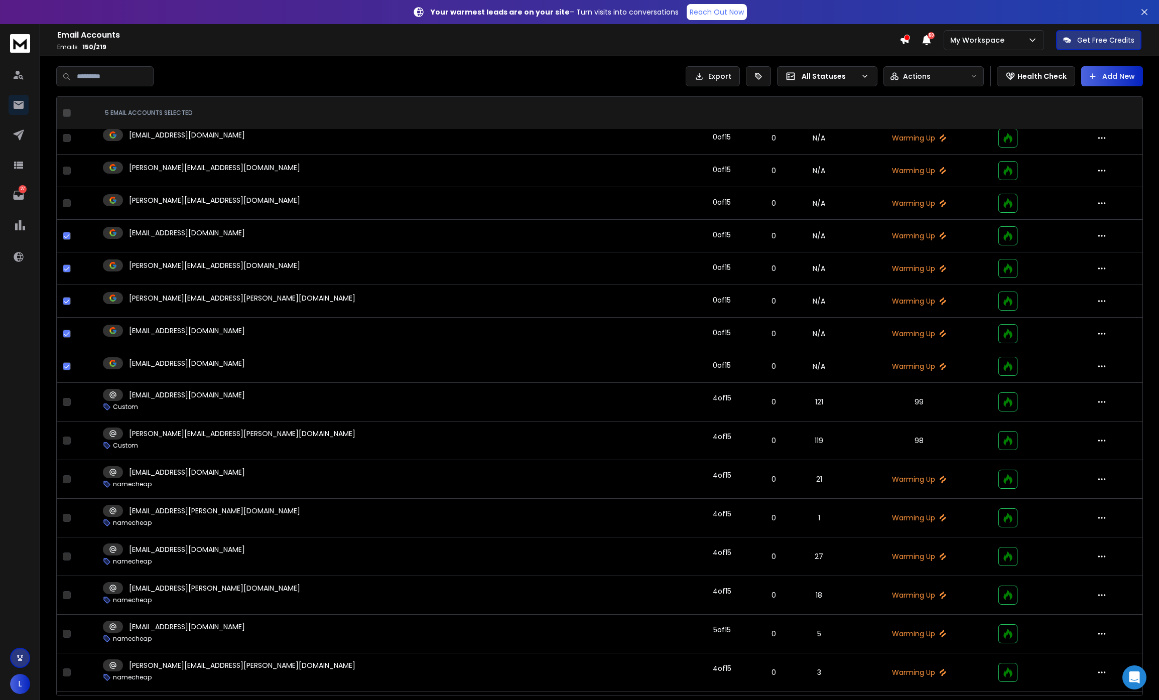
scroll to position [611, 0]
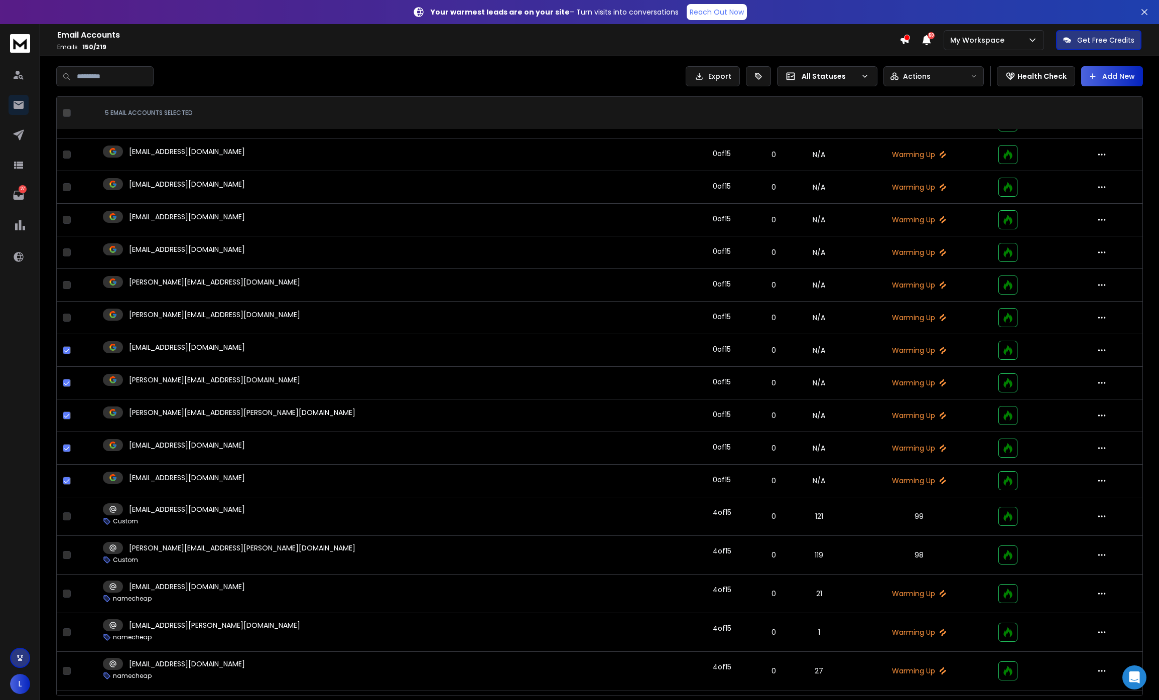
click at [65, 318] on button "button" at bounding box center [67, 318] width 8 height 8
click at [66, 283] on button "button" at bounding box center [67, 285] width 8 height 8
click at [68, 255] on button "button" at bounding box center [67, 252] width 8 height 8
click at [66, 223] on button "button" at bounding box center [67, 220] width 8 height 8
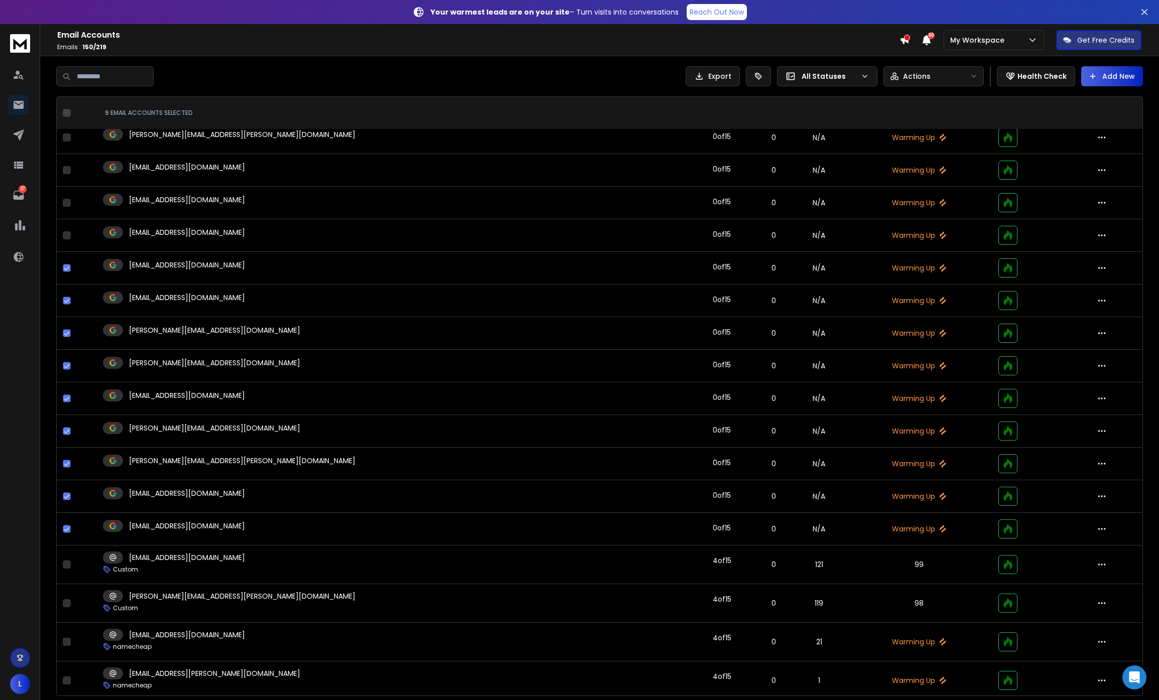
scroll to position [344, 0]
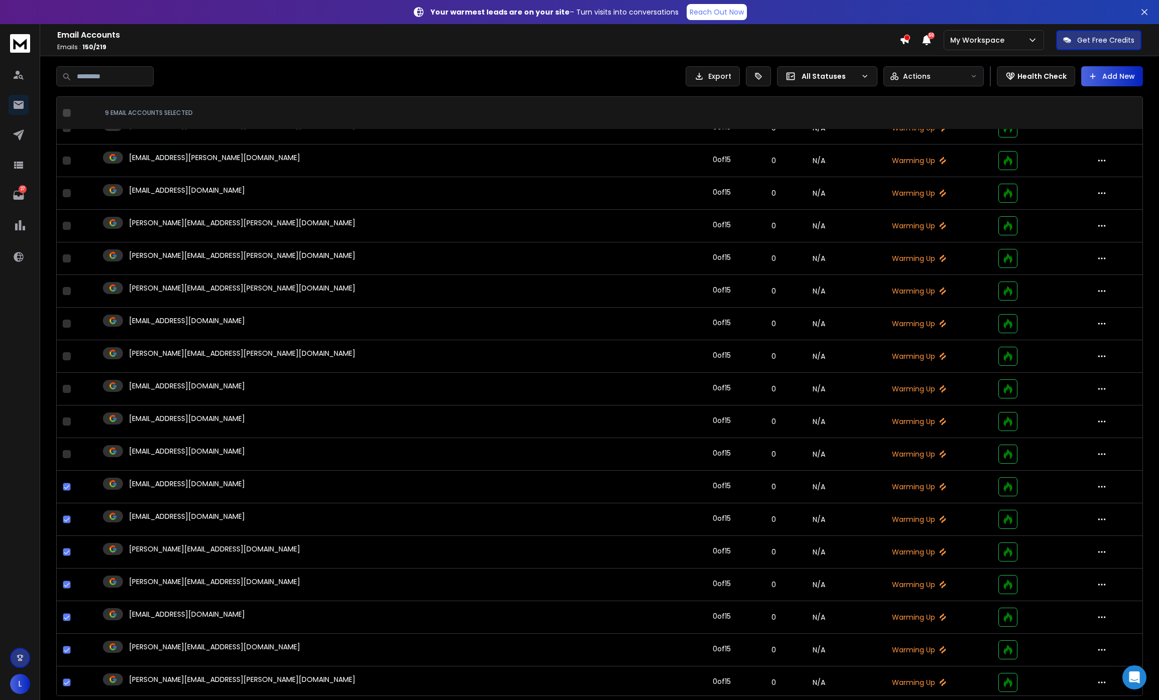
click at [65, 453] on button "button" at bounding box center [67, 454] width 8 height 8
click at [66, 423] on button "button" at bounding box center [67, 422] width 8 height 8
click at [66, 390] on button "button" at bounding box center [67, 389] width 8 height 8
click at [66, 357] on button "button" at bounding box center [67, 356] width 8 height 8
click at [68, 322] on button "button" at bounding box center [67, 324] width 8 height 8
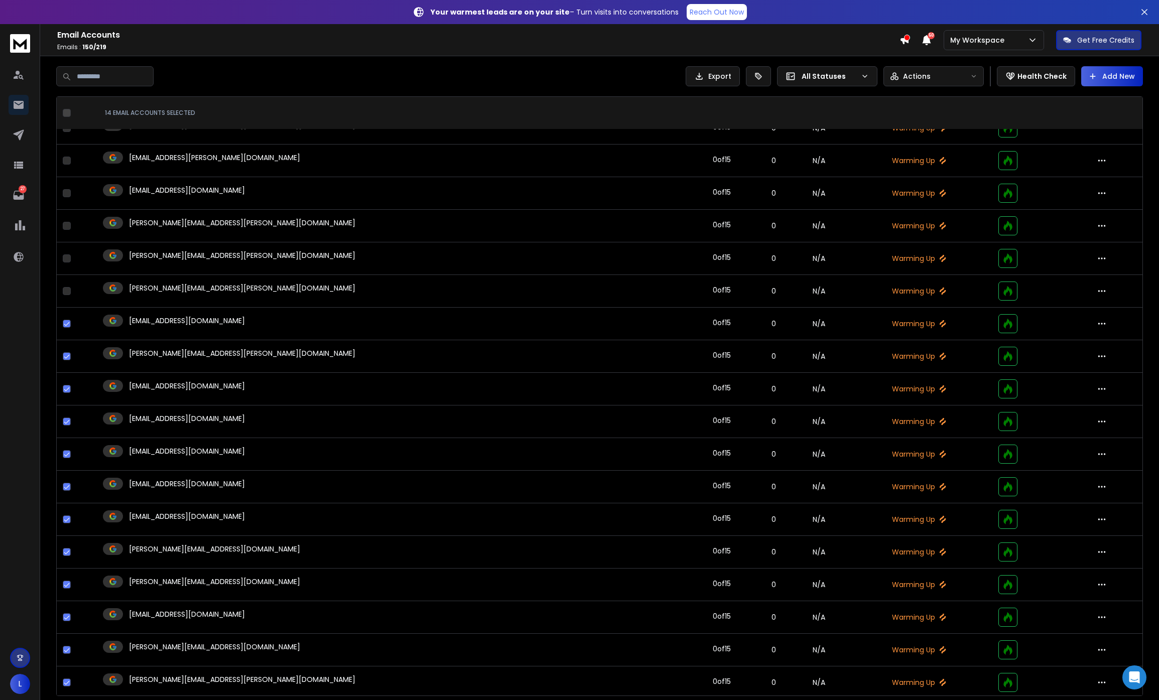
click at [66, 292] on button "button" at bounding box center [67, 291] width 8 height 8
click at [67, 261] on button "button" at bounding box center [67, 259] width 8 height 8
click at [66, 228] on button "button" at bounding box center [67, 226] width 8 height 8
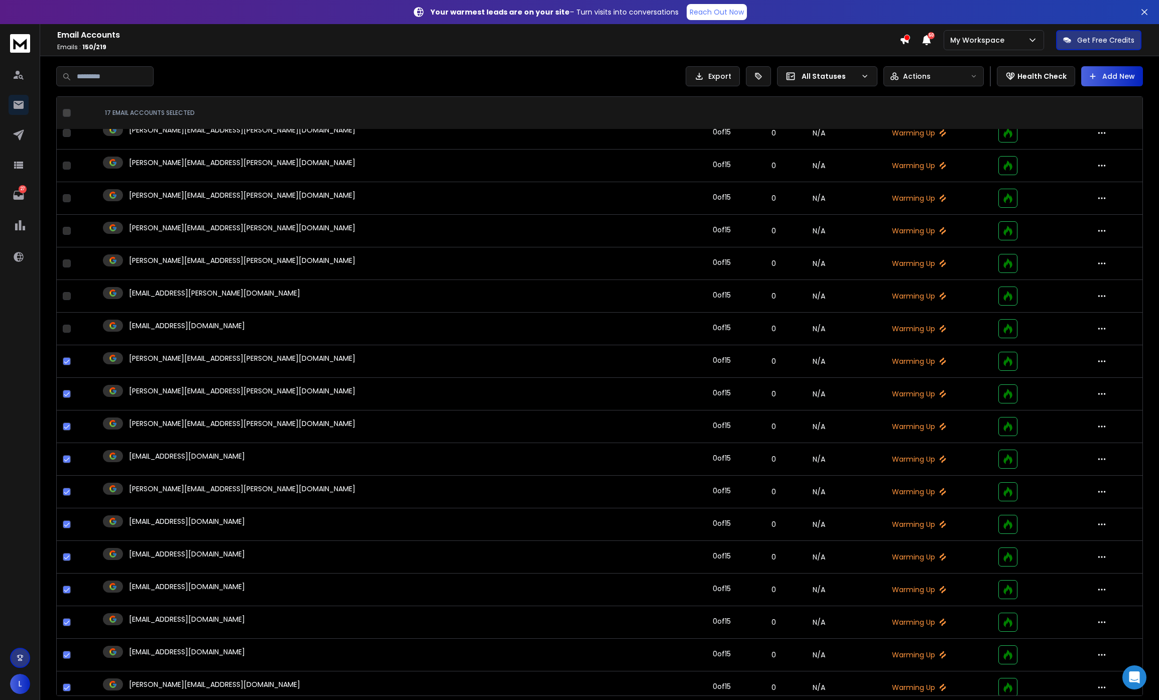
scroll to position [194, 0]
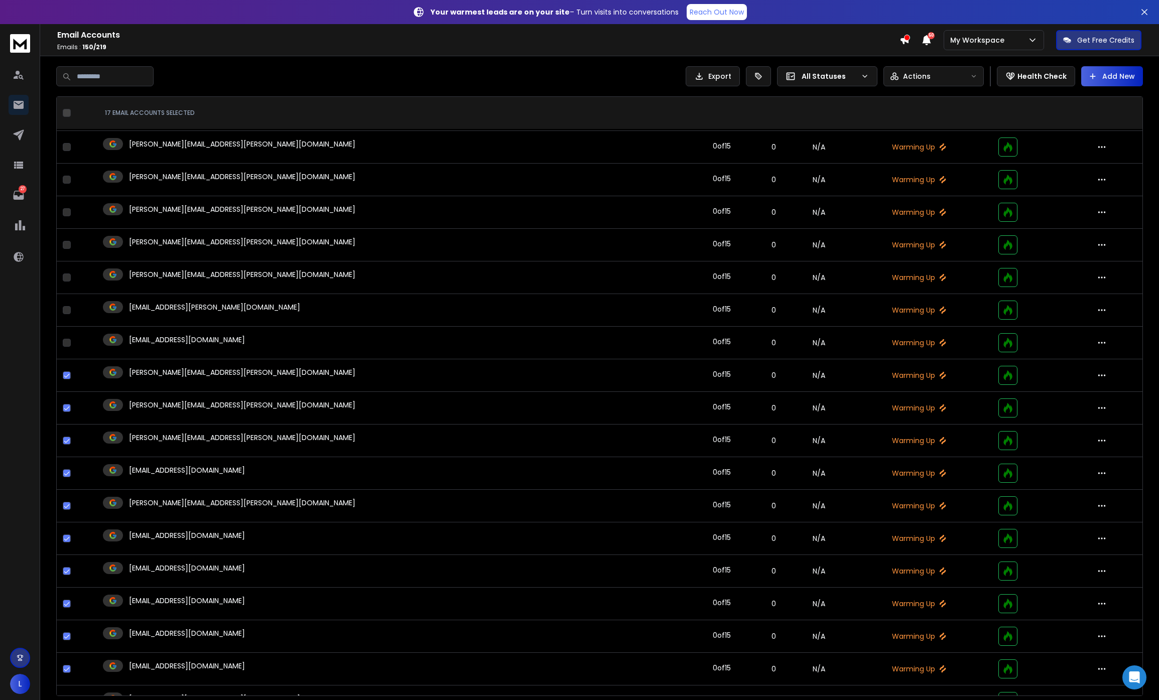
click at [66, 344] on button "button" at bounding box center [67, 343] width 8 height 8
click at [67, 313] on button "button" at bounding box center [67, 310] width 8 height 8
drag, startPoint x: 70, startPoint y: 276, endPoint x: 75, endPoint y: 278, distance: 5.6
click at [70, 276] on button "button" at bounding box center [67, 278] width 8 height 8
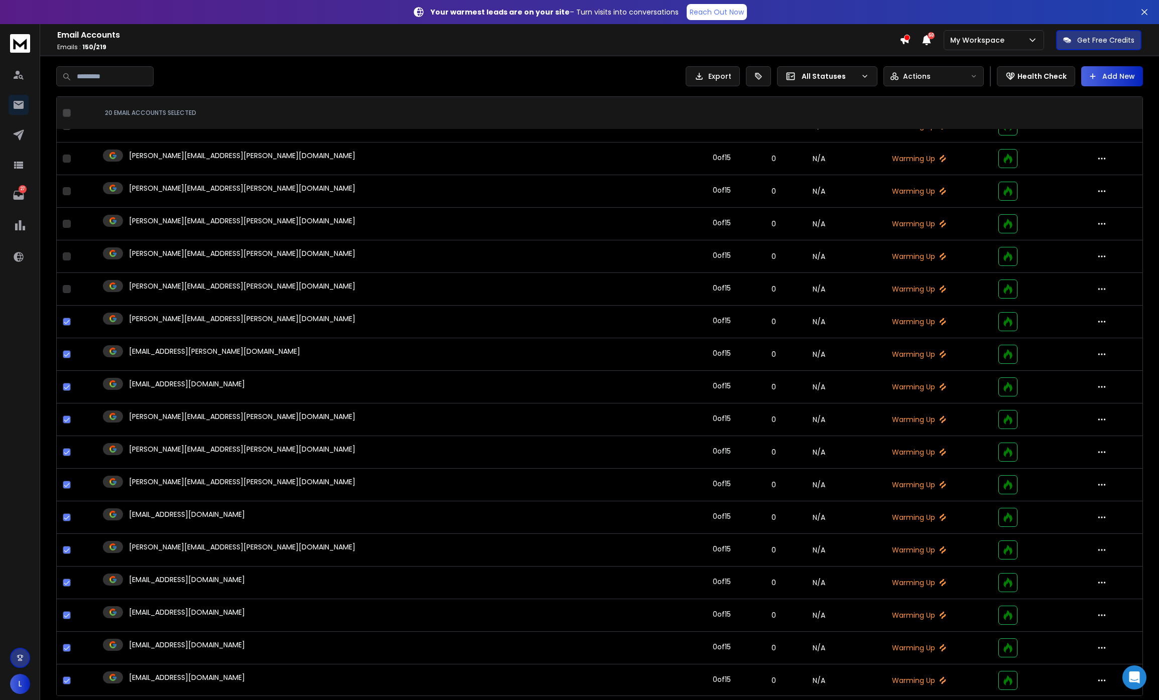
scroll to position [0, 0]
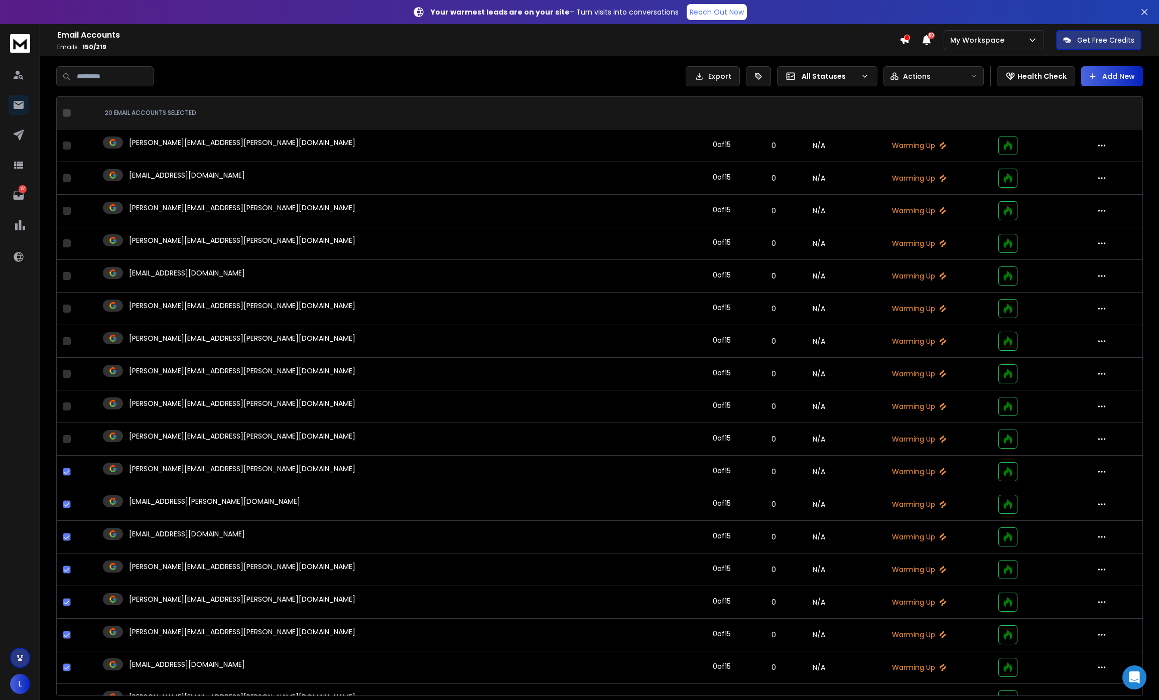
click at [67, 437] on button "button" at bounding box center [67, 439] width 8 height 8
click at [66, 406] on button "button" at bounding box center [67, 407] width 8 height 8
click at [66, 375] on button "button" at bounding box center [67, 374] width 8 height 8
click at [66, 342] on button "button" at bounding box center [67, 341] width 8 height 8
click at [67, 310] on button "button" at bounding box center [67, 309] width 8 height 8
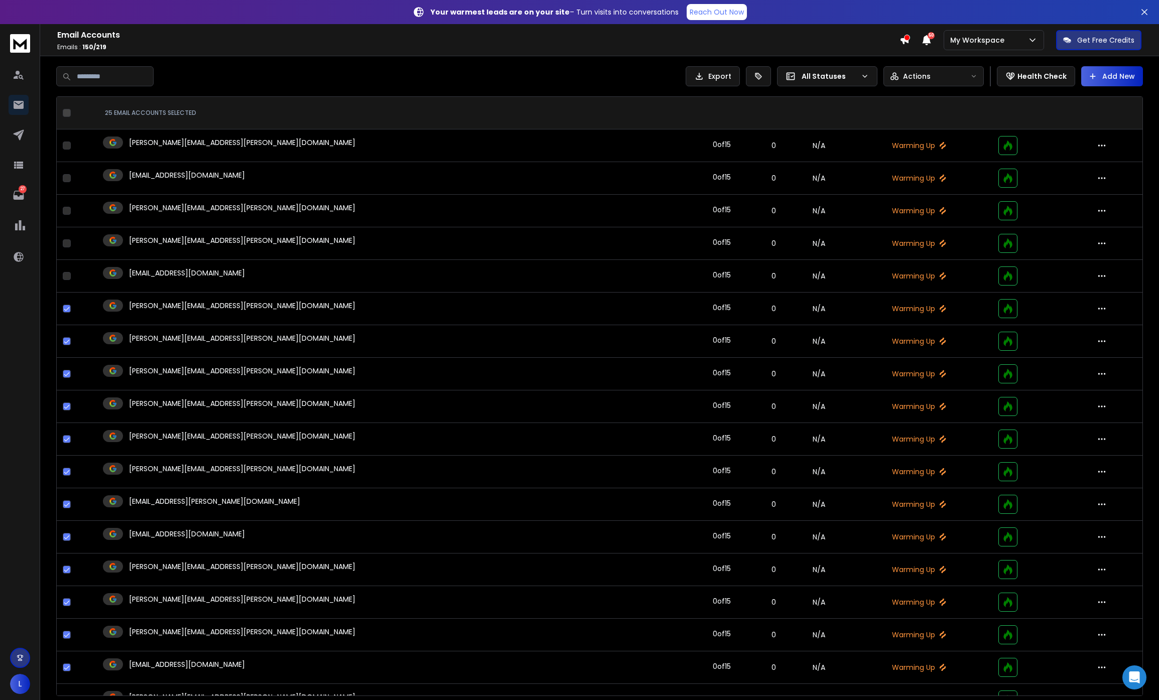
click at [67, 276] on button "button" at bounding box center [67, 276] width 8 height 8
click at [70, 244] on button "button" at bounding box center [67, 243] width 8 height 8
click at [64, 211] on button "button" at bounding box center [67, 211] width 8 height 8
click at [66, 181] on button "button" at bounding box center [67, 178] width 8 height 8
click at [68, 146] on button "button" at bounding box center [67, 146] width 8 height 8
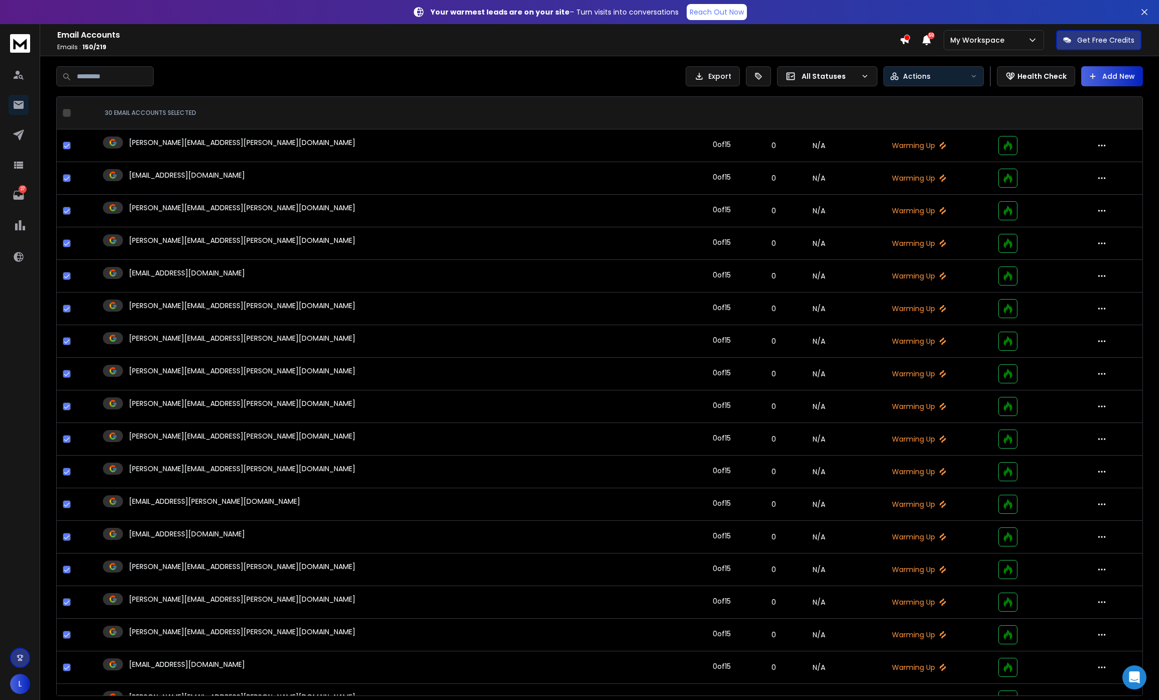
click at [980, 77] on button "Actions" at bounding box center [934, 76] width 100 height 20
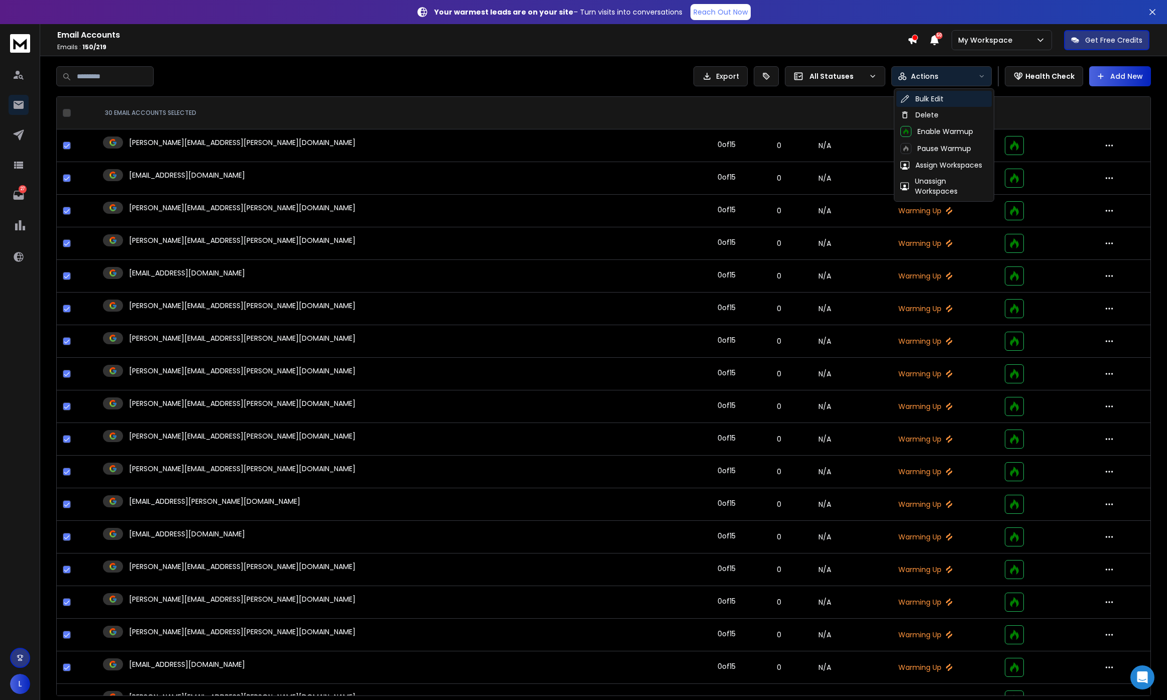
click at [984, 75] on icon "button" at bounding box center [981, 76] width 7 height 8
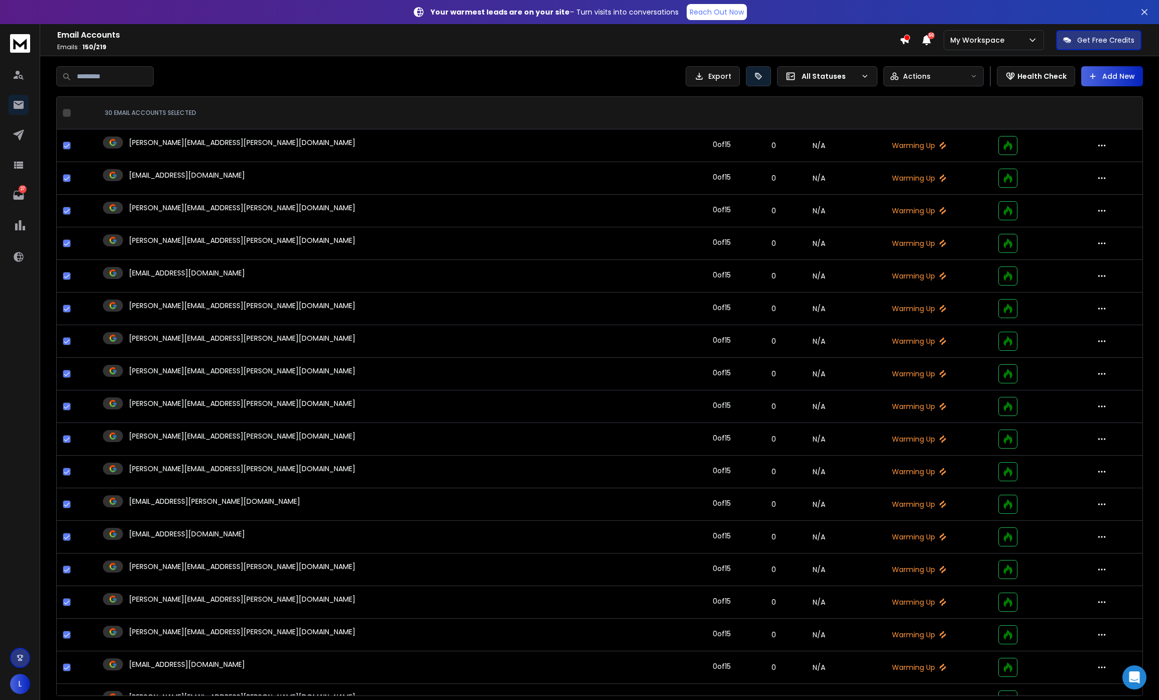
click at [766, 80] on button at bounding box center [758, 76] width 25 height 20
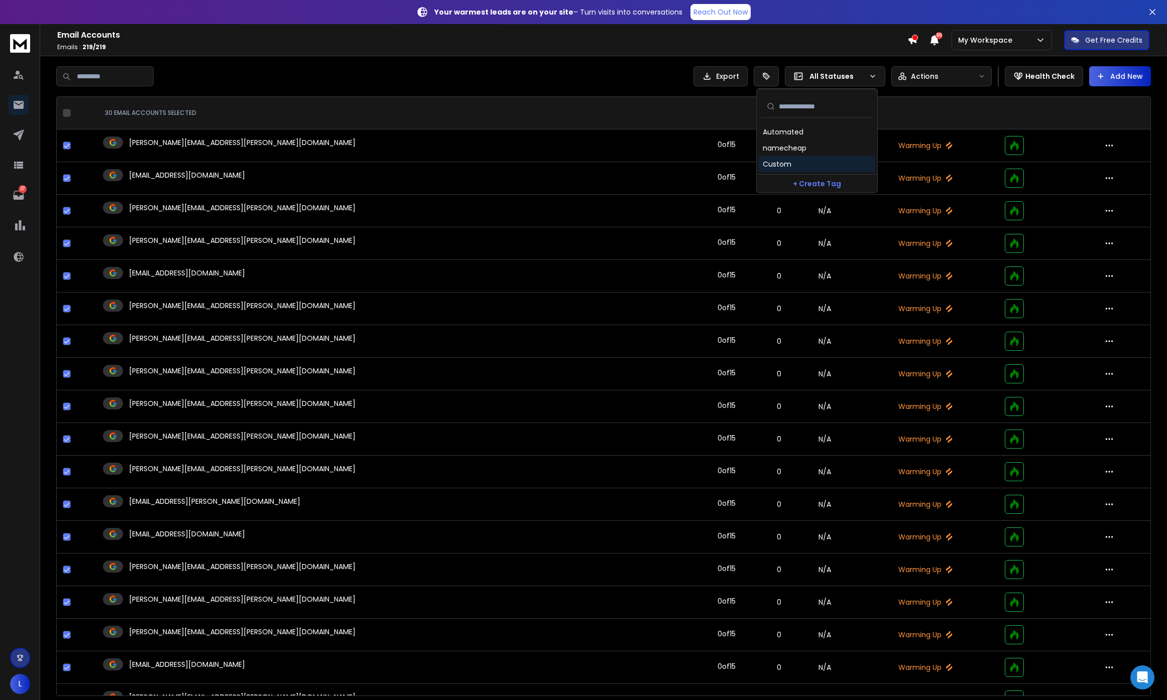
click at [818, 187] on p "+ Create Tag" at bounding box center [817, 184] width 48 height 10
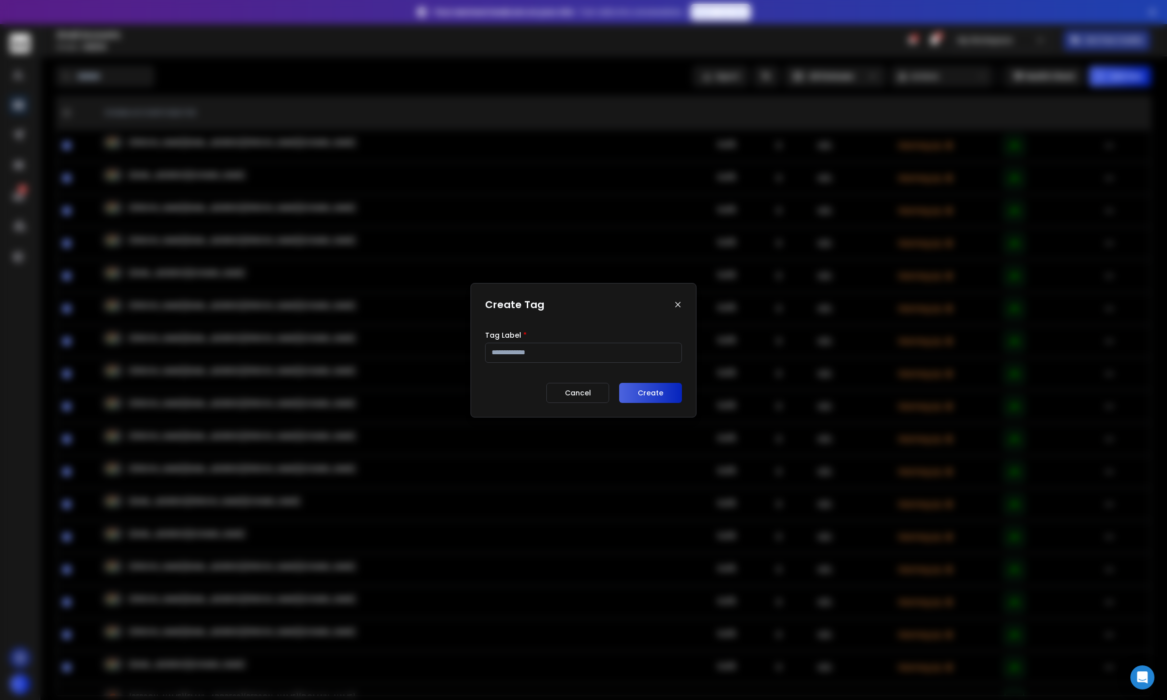
click at [560, 360] on input "text" at bounding box center [583, 353] width 197 height 20
click at [666, 398] on button "Create" at bounding box center [650, 393] width 63 height 20
click at [665, 398] on button "Create" at bounding box center [650, 400] width 63 height 20
click at [664, 398] on button "Create" at bounding box center [650, 400] width 63 height 20
drag, startPoint x: 611, startPoint y: 351, endPoint x: 550, endPoint y: 347, distance: 61.9
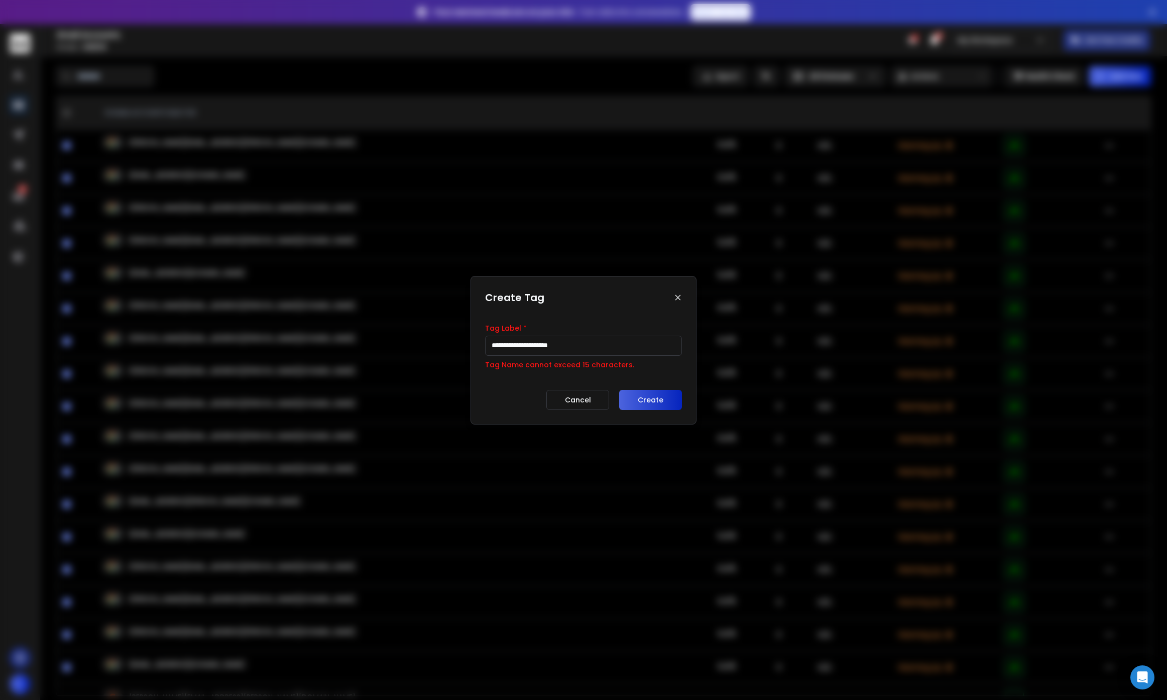
click at [550, 347] on input "**********" at bounding box center [583, 346] width 197 height 20
type input "**********"
click at [657, 393] on button "Create" at bounding box center [650, 393] width 63 height 20
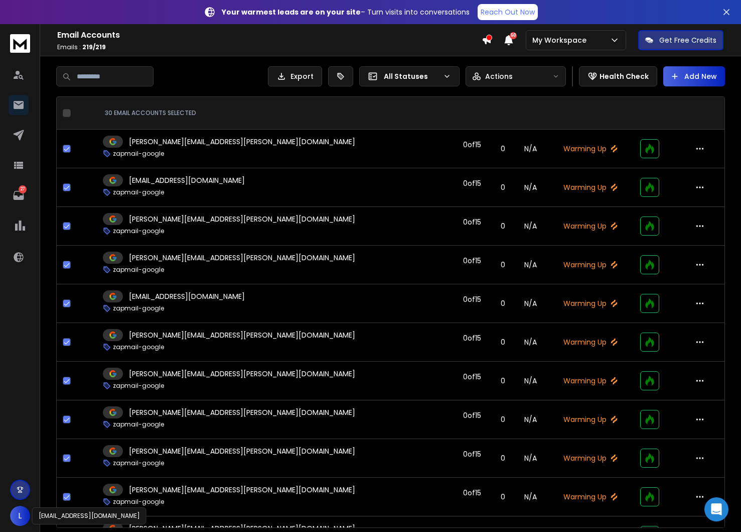
click at [17, 516] on span "L" at bounding box center [20, 516] width 20 height 20
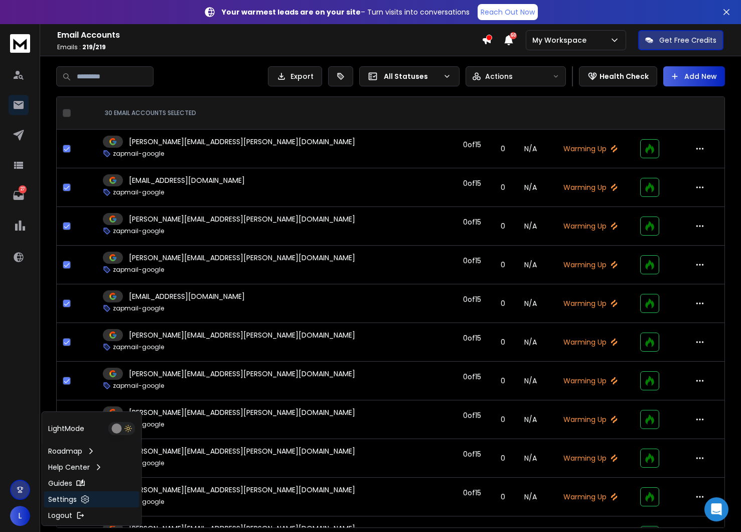
click at [82, 498] on icon at bounding box center [85, 498] width 9 height 9
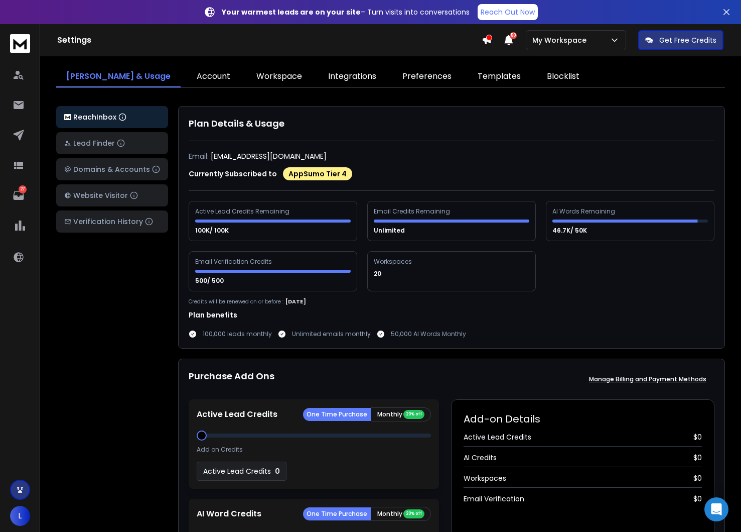
click at [318, 73] on link "Integrations" at bounding box center [352, 76] width 68 height 21
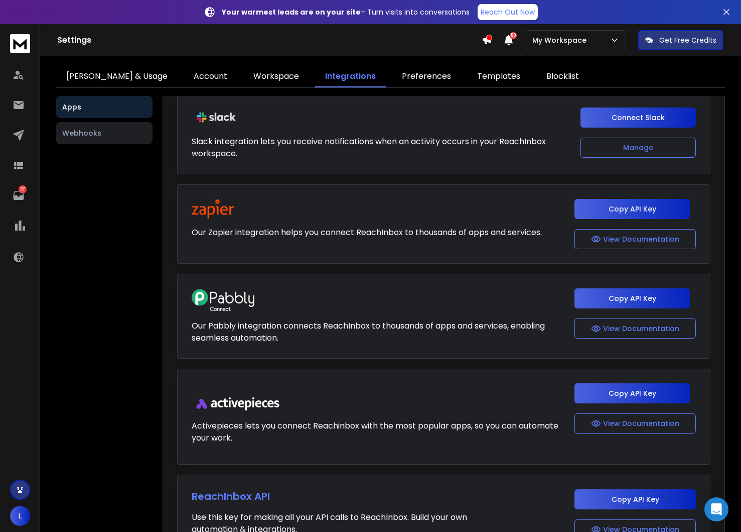
scroll to position [85, 0]
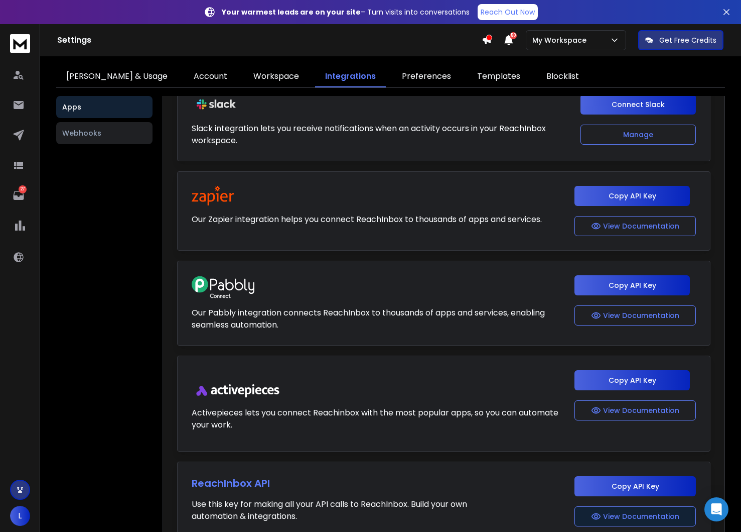
click at [635, 521] on button "View Documentation" at bounding box center [635, 516] width 121 height 20
click at [19, 111] on link at bounding box center [19, 105] width 20 height 20
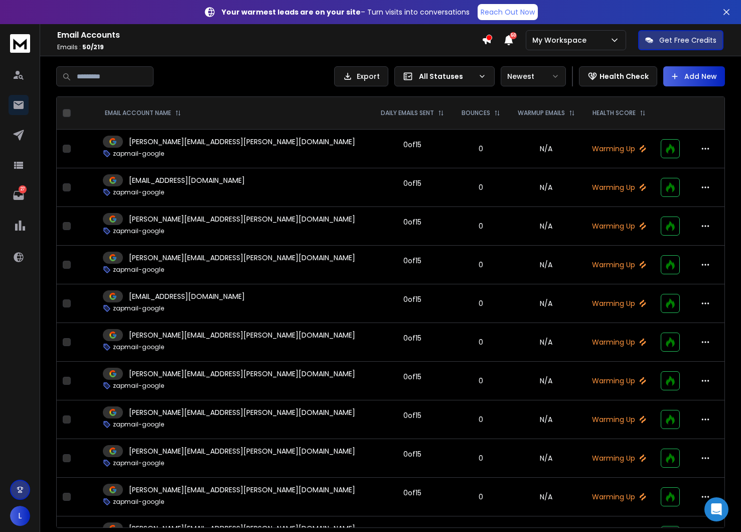
click at [125, 76] on input at bounding box center [104, 76] width 97 height 20
paste input "**********"
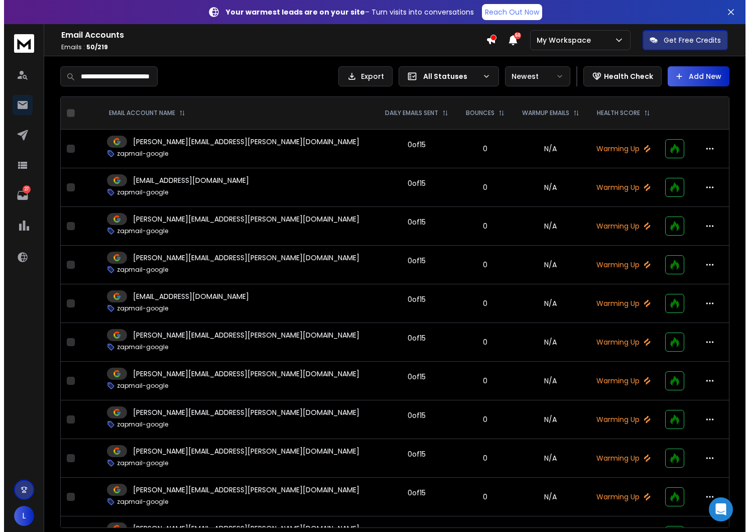
scroll to position [0, 38]
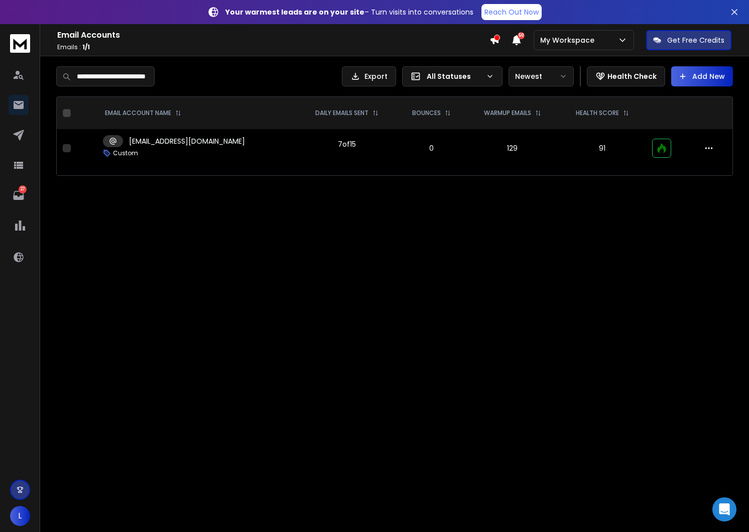
type input "**********"
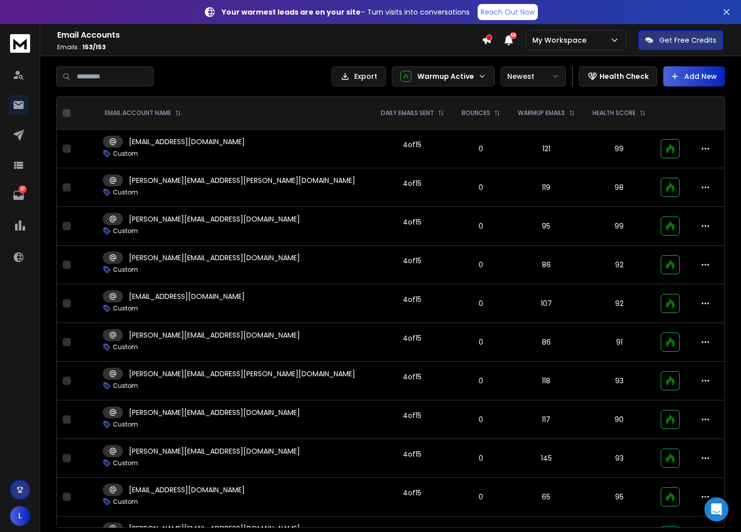
click at [468, 77] on p "Warmup Active" at bounding box center [446, 76] width 57 height 10
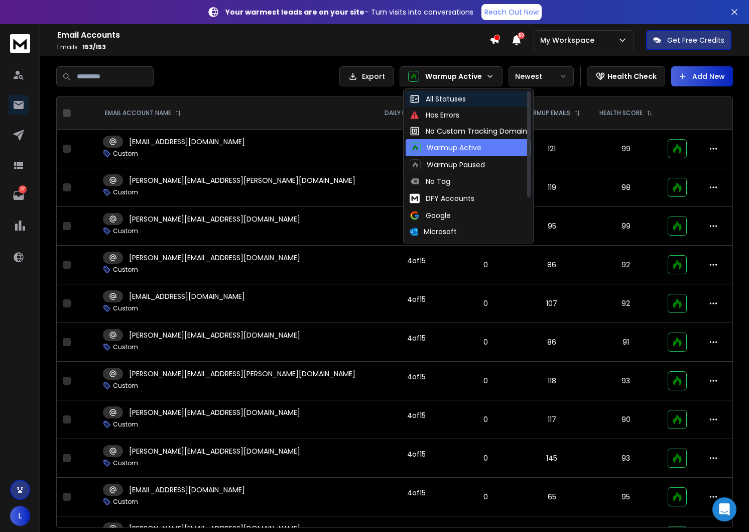
click at [469, 97] on div "All Statuses" at bounding box center [469, 99] width 126 height 16
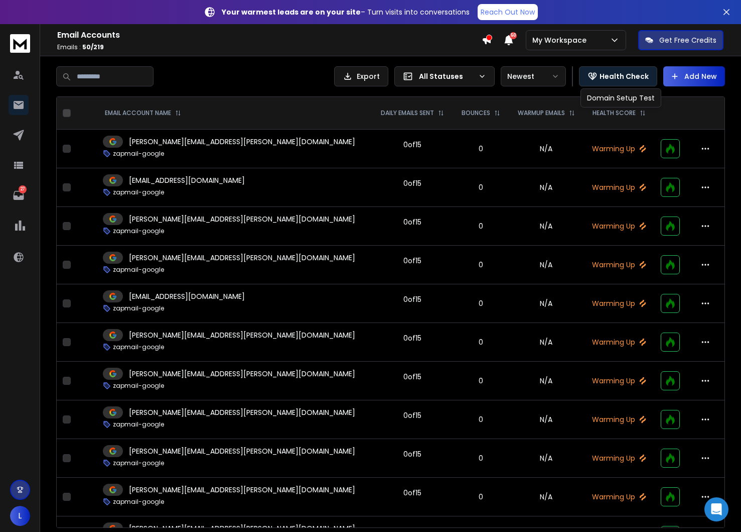
click at [625, 76] on p "Health Check" at bounding box center [624, 76] width 49 height 10
click at [24, 516] on span "L" at bounding box center [20, 516] width 20 height 20
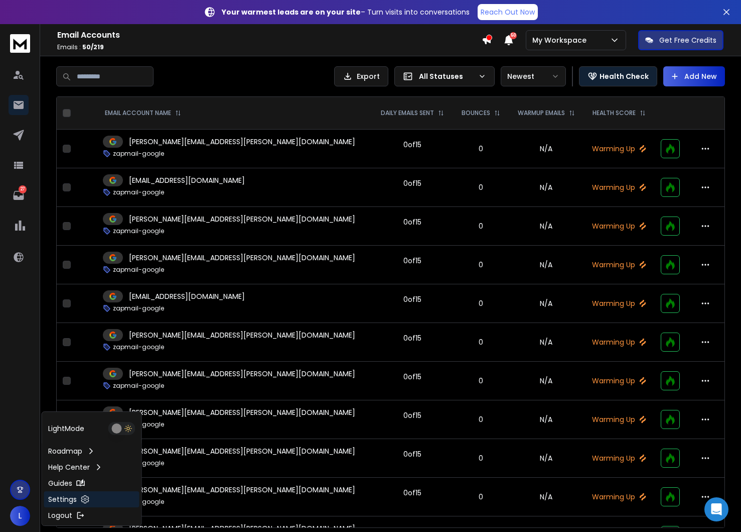
click at [65, 496] on p "Settings" at bounding box center [62, 499] width 29 height 10
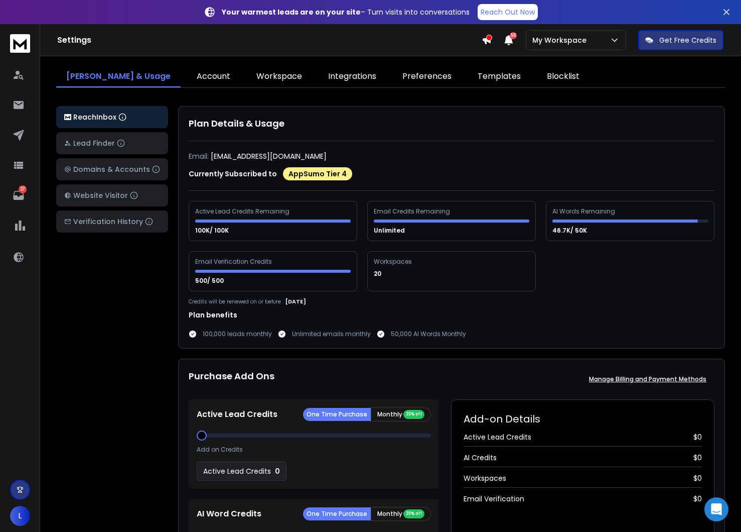
click at [187, 77] on link "Account" at bounding box center [214, 76] width 54 height 21
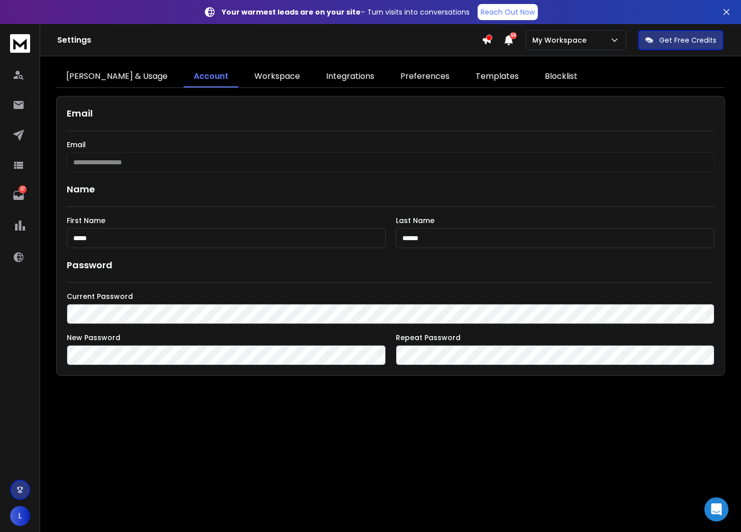
click at [246, 79] on link "Workspace" at bounding box center [277, 76] width 66 height 21
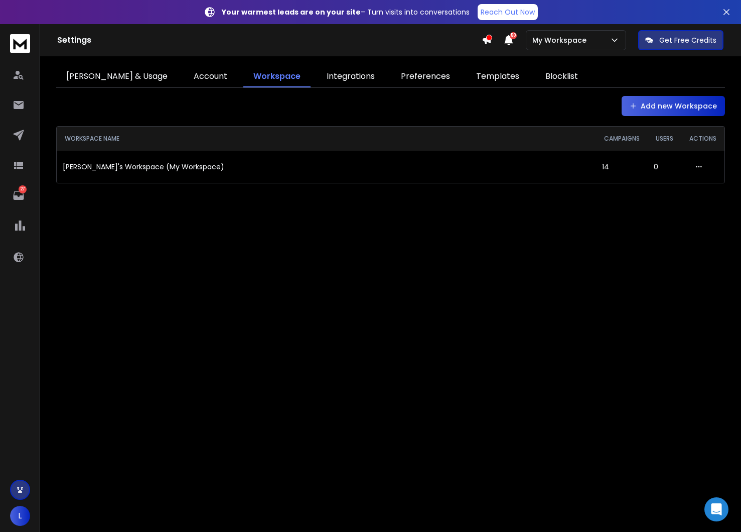
click at [317, 74] on link "Integrations" at bounding box center [351, 76] width 68 height 21
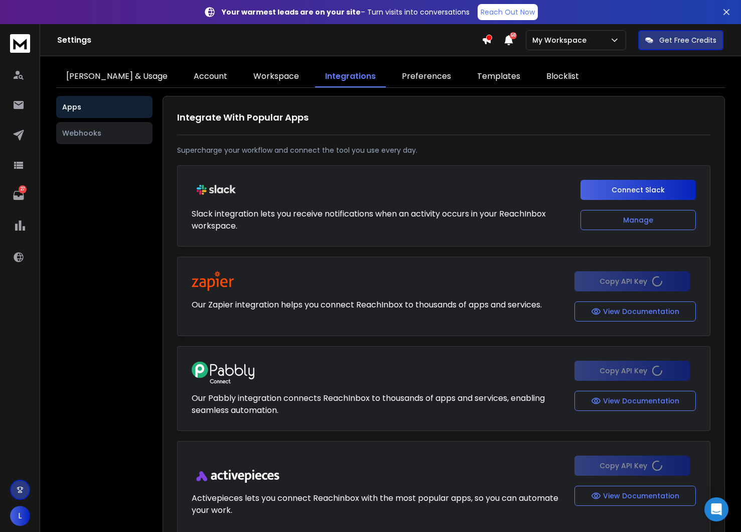
click at [392, 78] on link "Preferences" at bounding box center [426, 76] width 69 height 21
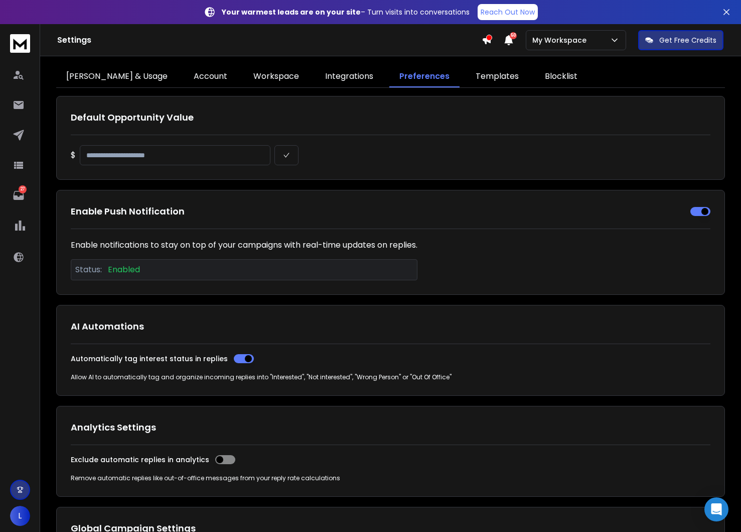
click at [466, 79] on link "Templates" at bounding box center [497, 76] width 63 height 21
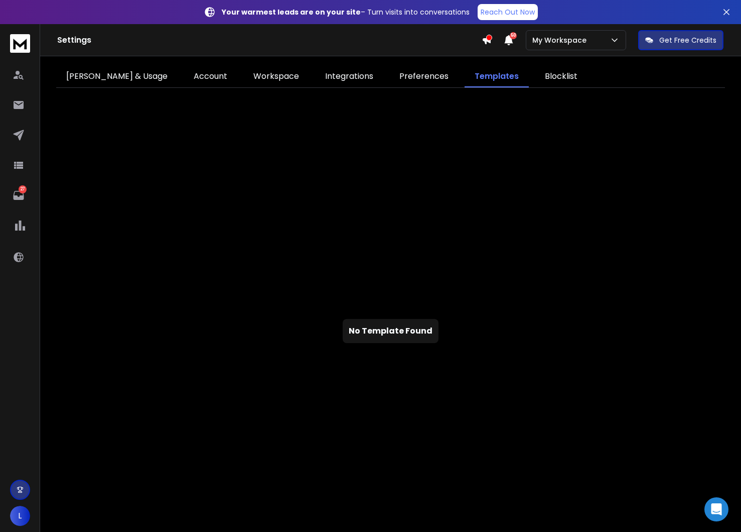
click at [535, 75] on link "Blocklist" at bounding box center [561, 76] width 53 height 21
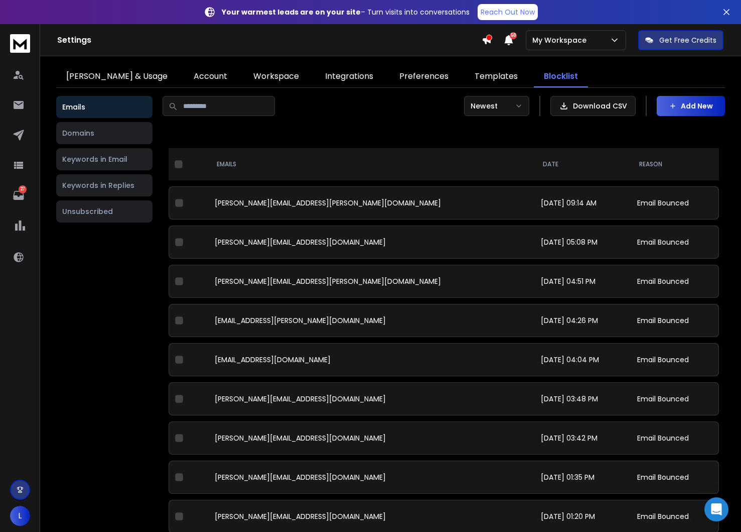
click at [465, 77] on link "Templates" at bounding box center [496, 76] width 63 height 21
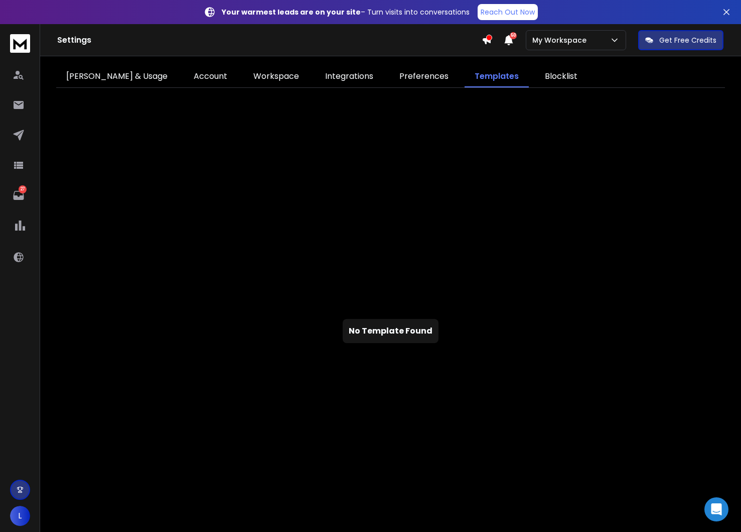
click at [117, 72] on link "[PERSON_NAME] & Usage" at bounding box center [116, 76] width 121 height 21
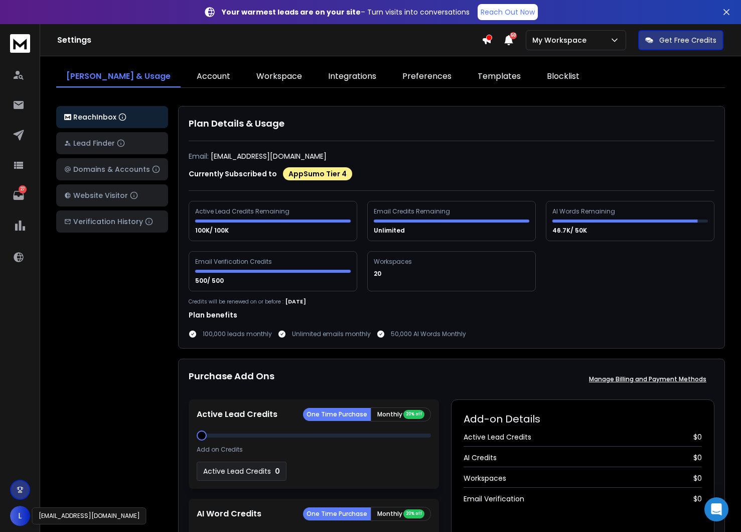
click at [27, 520] on span "L" at bounding box center [20, 516] width 20 height 20
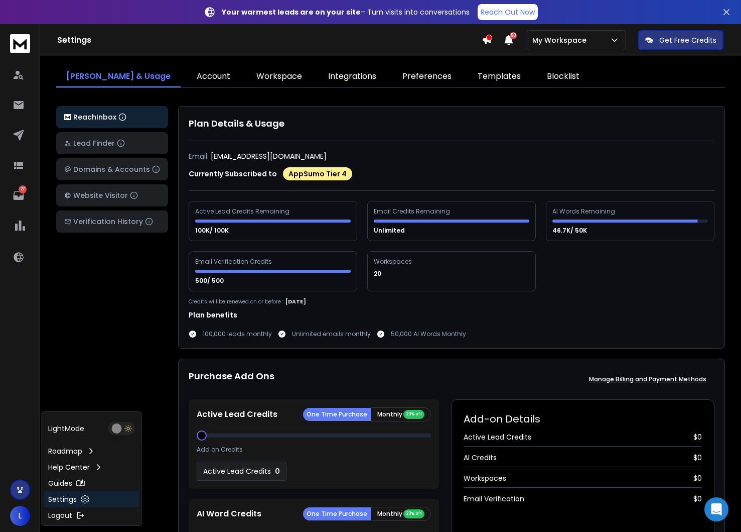
click at [96, 498] on div "Settings" at bounding box center [91, 499] width 95 height 16
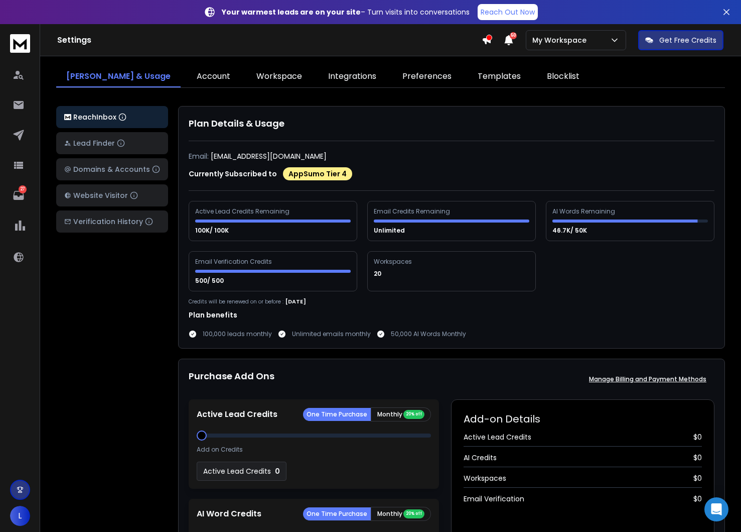
click at [318, 77] on link "Integrations" at bounding box center [352, 76] width 68 height 21
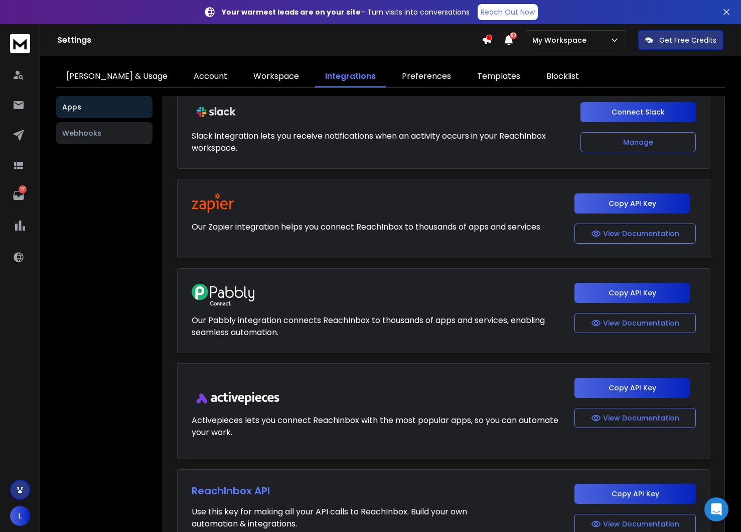
scroll to position [85, 0]
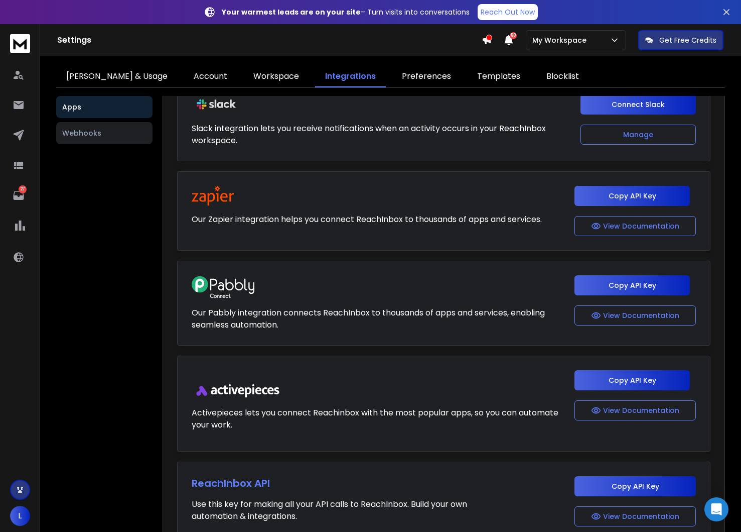
click at [621, 485] on button "Copy API Key" at bounding box center [635, 486] width 121 height 20
click at [613, 514] on button "View Documentation" at bounding box center [635, 516] width 121 height 20
